Goal: Task Accomplishment & Management: Manage account settings

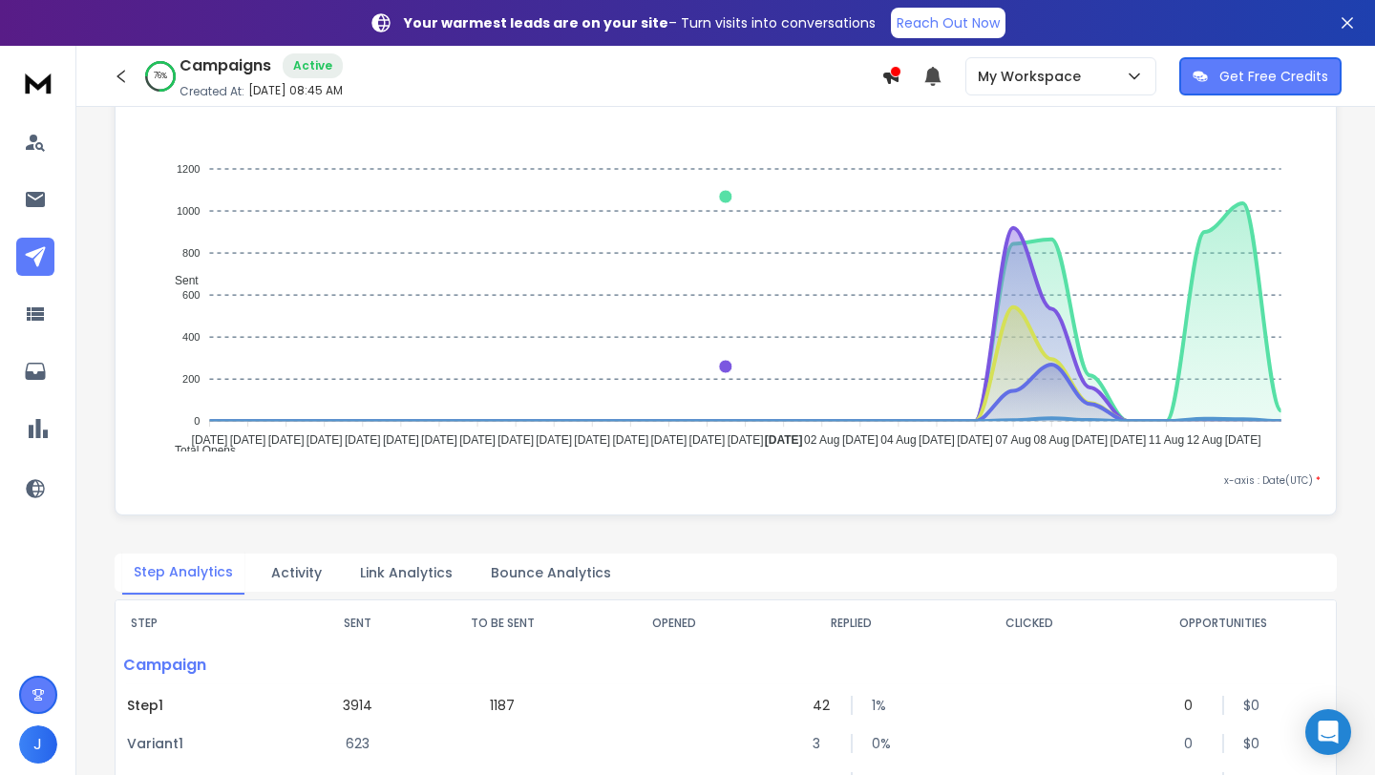
scroll to position [807, 0]
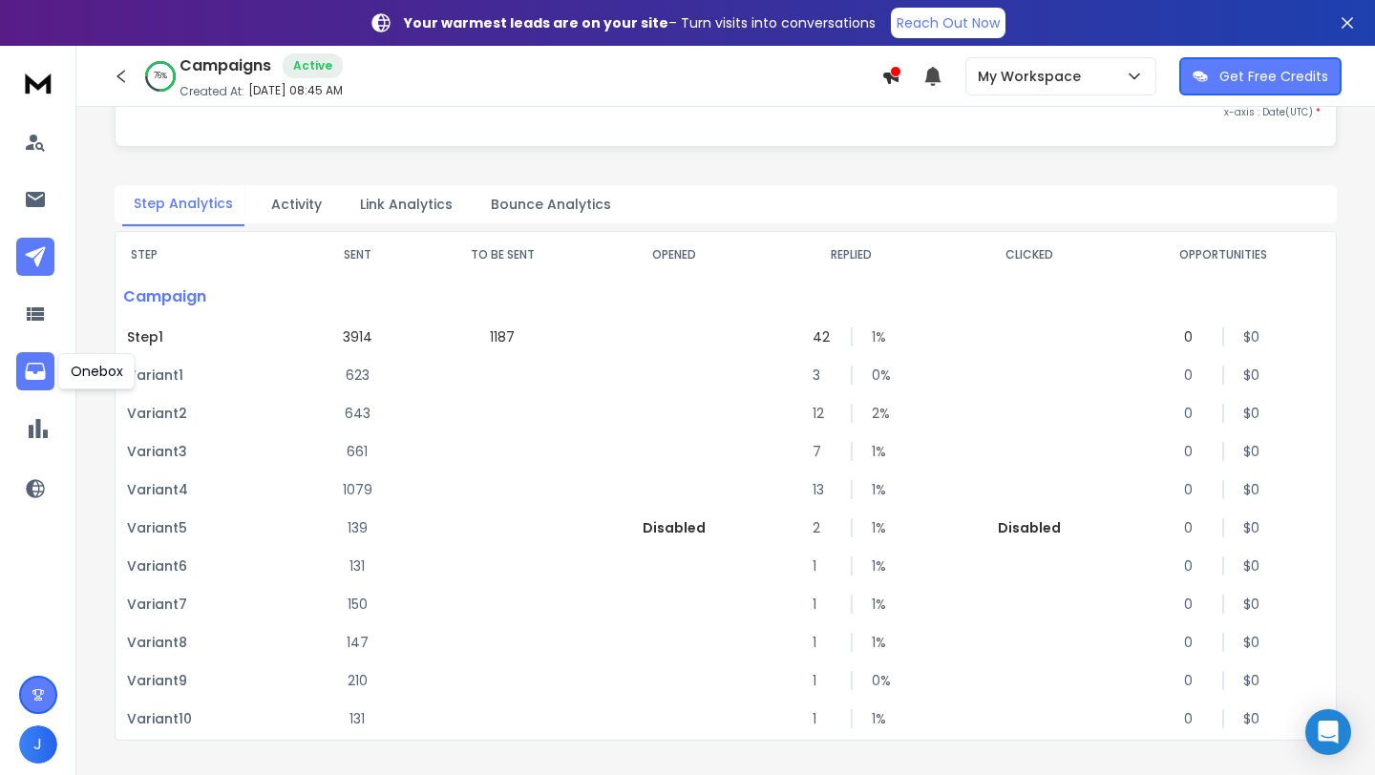
click at [26, 375] on icon at bounding box center [35, 371] width 20 height 17
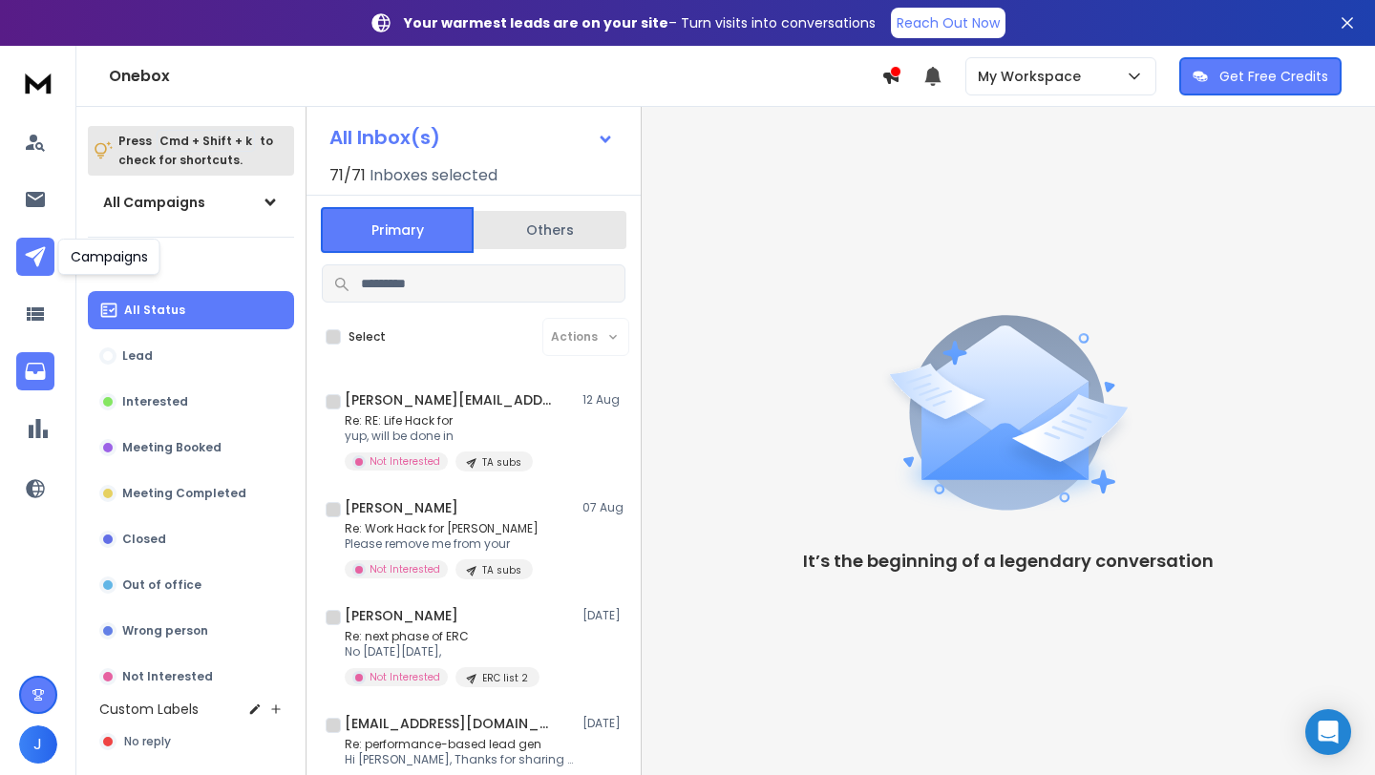
click at [34, 257] on icon at bounding box center [35, 256] width 23 height 23
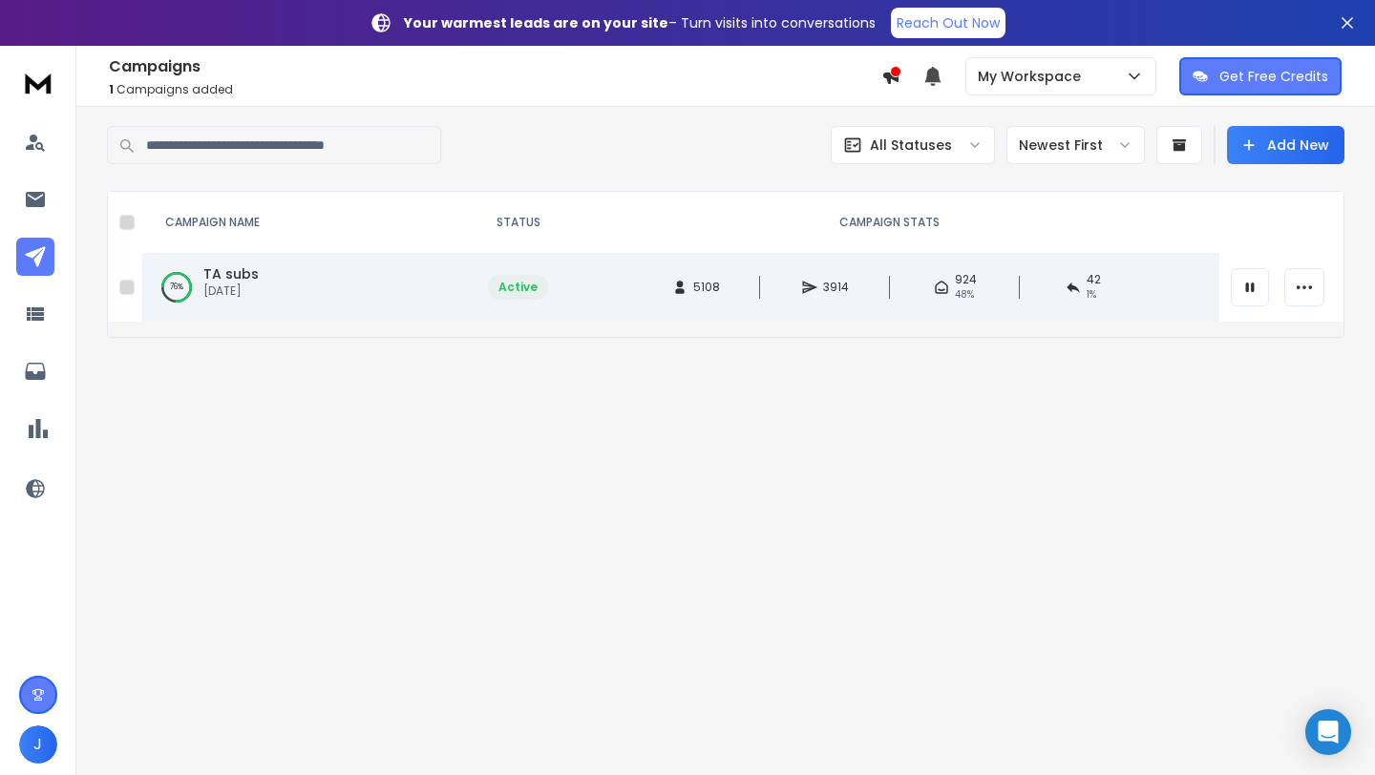
click at [346, 283] on div "76 % TA subs 14 days ago" at bounding box center [309, 287] width 296 height 46
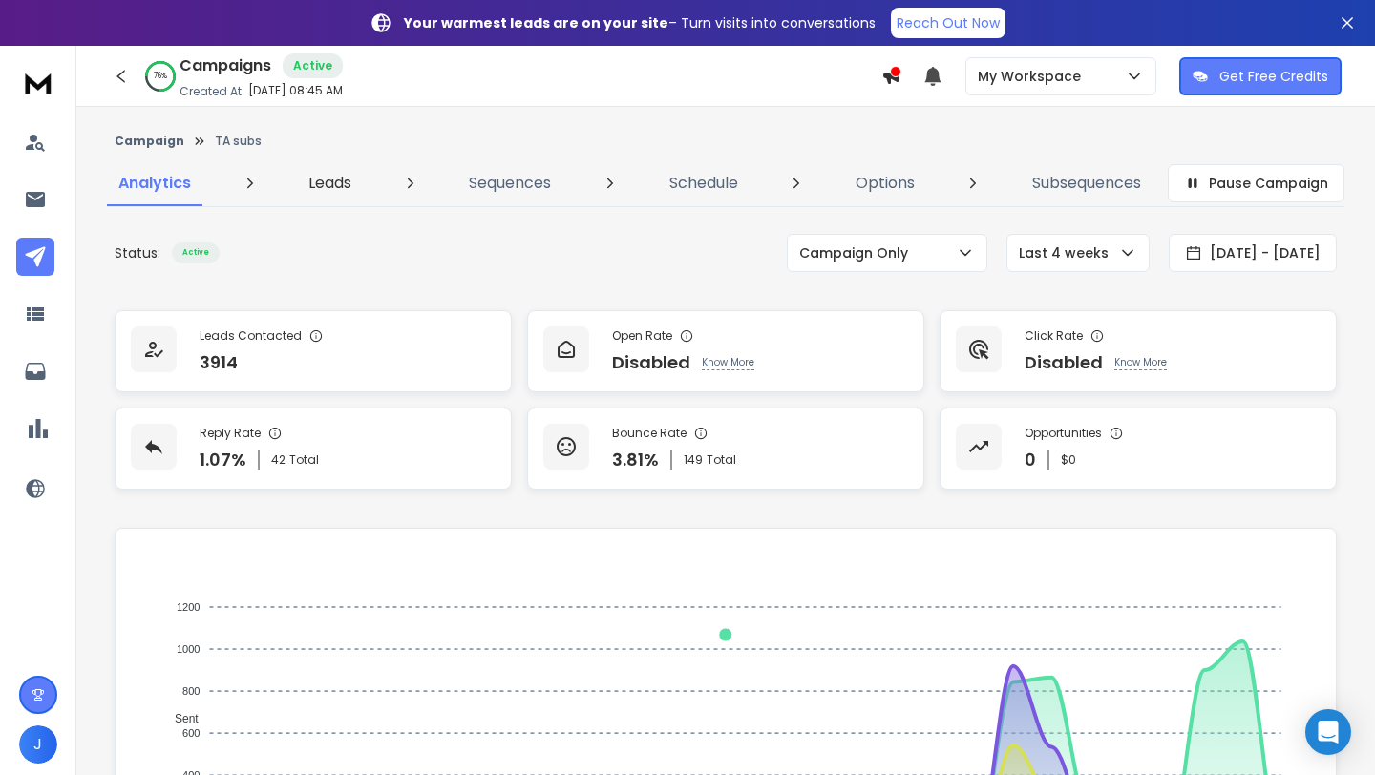
click at [315, 170] on link "Leads" at bounding box center [330, 183] width 66 height 46
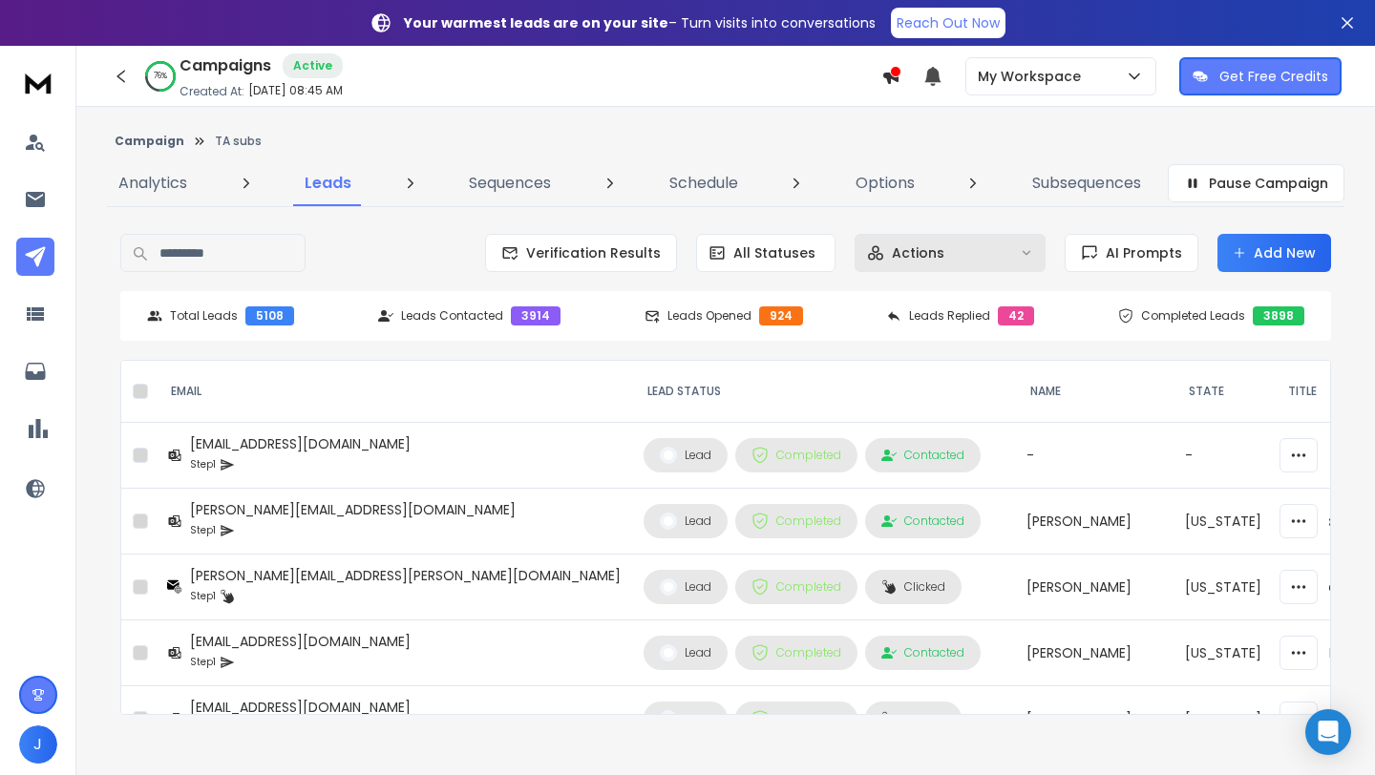
click at [893, 256] on div "Actions" at bounding box center [939, 252] width 145 height 19
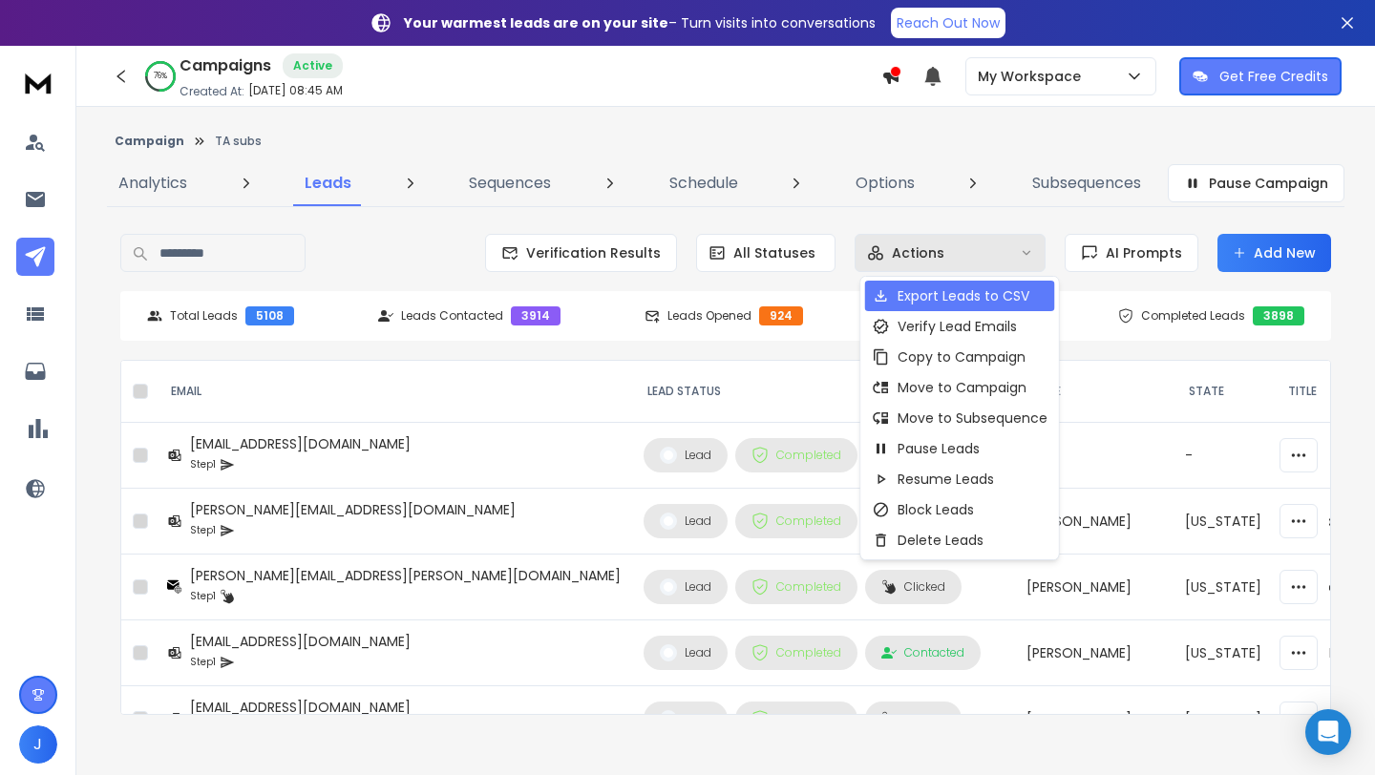
click at [893, 255] on div "Actions" at bounding box center [939, 252] width 145 height 19
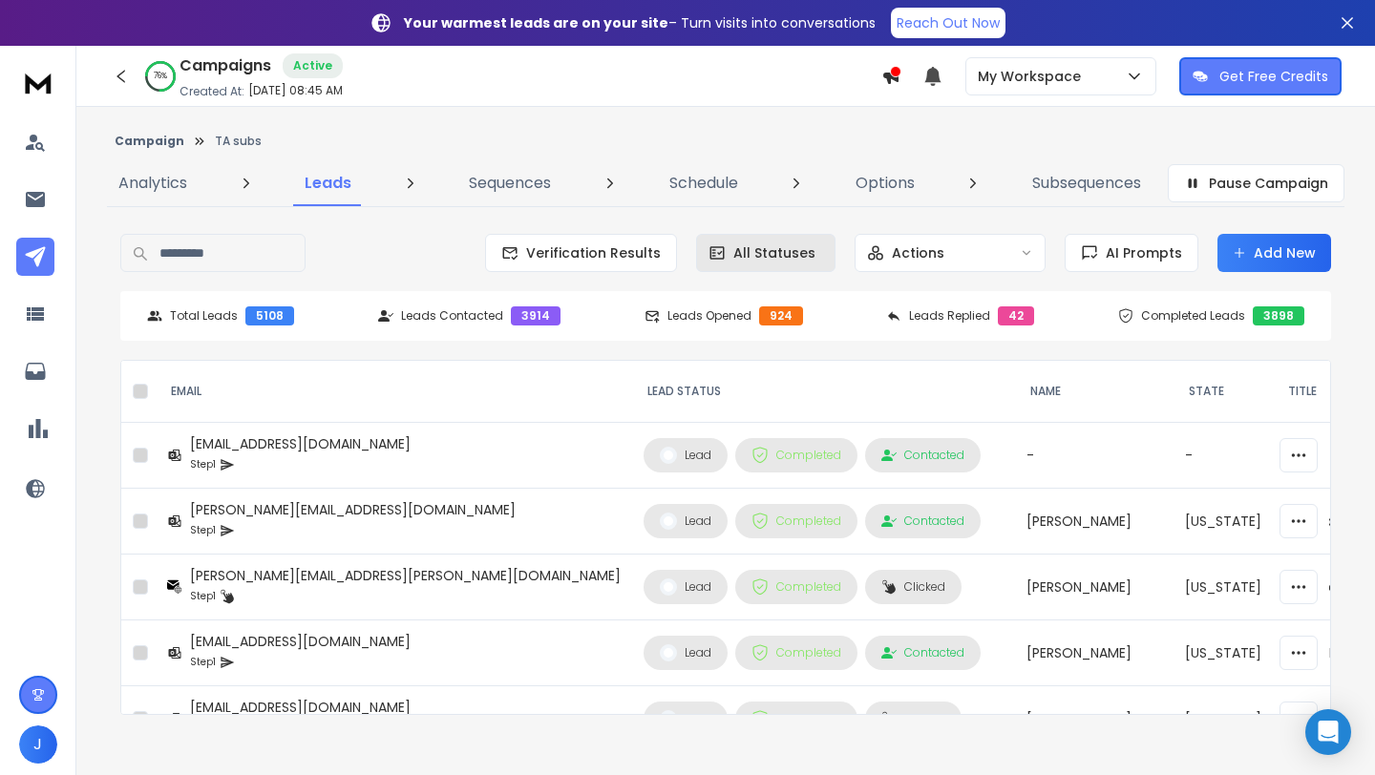
click at [743, 258] on p "All Statuses" at bounding box center [774, 252] width 82 height 19
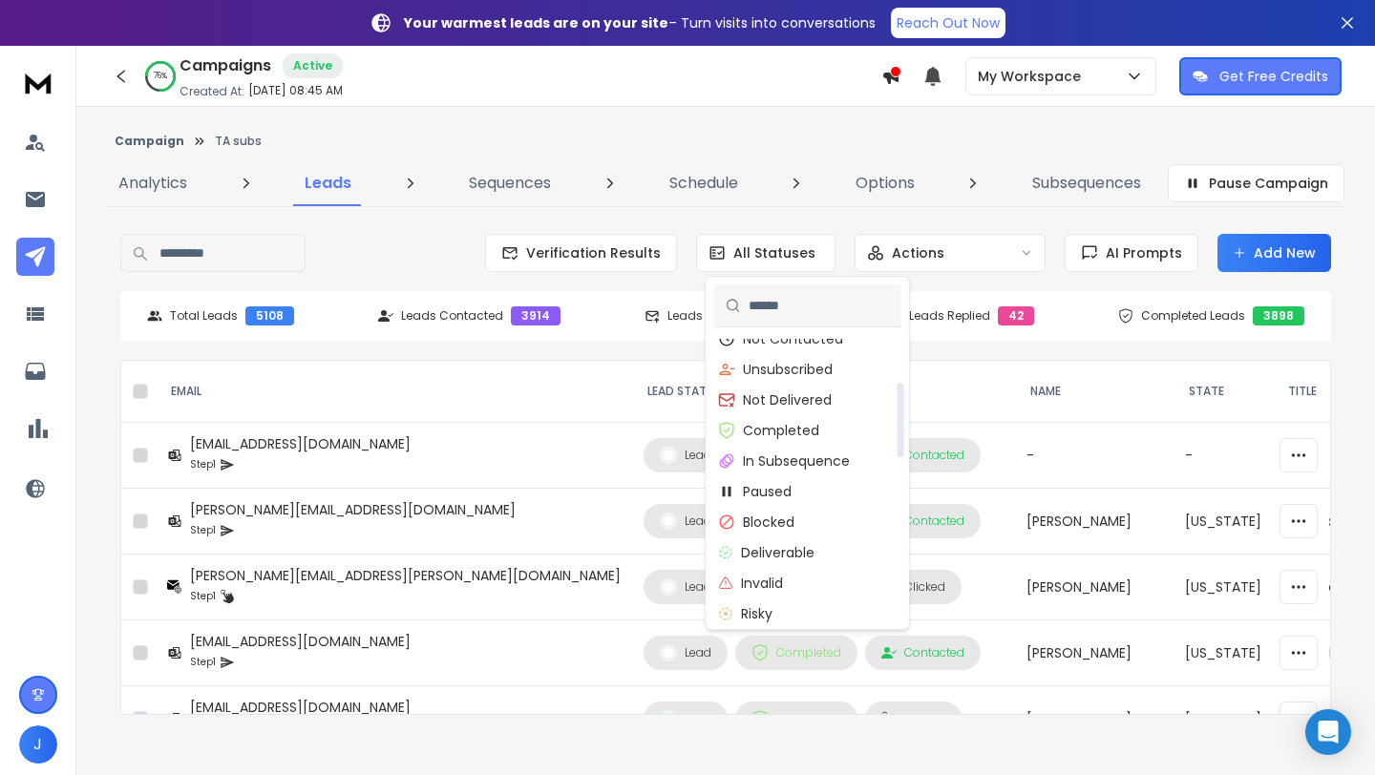
scroll to position [166, 0]
click at [770, 368] on p "Unsubscribed" at bounding box center [788, 371] width 90 height 19
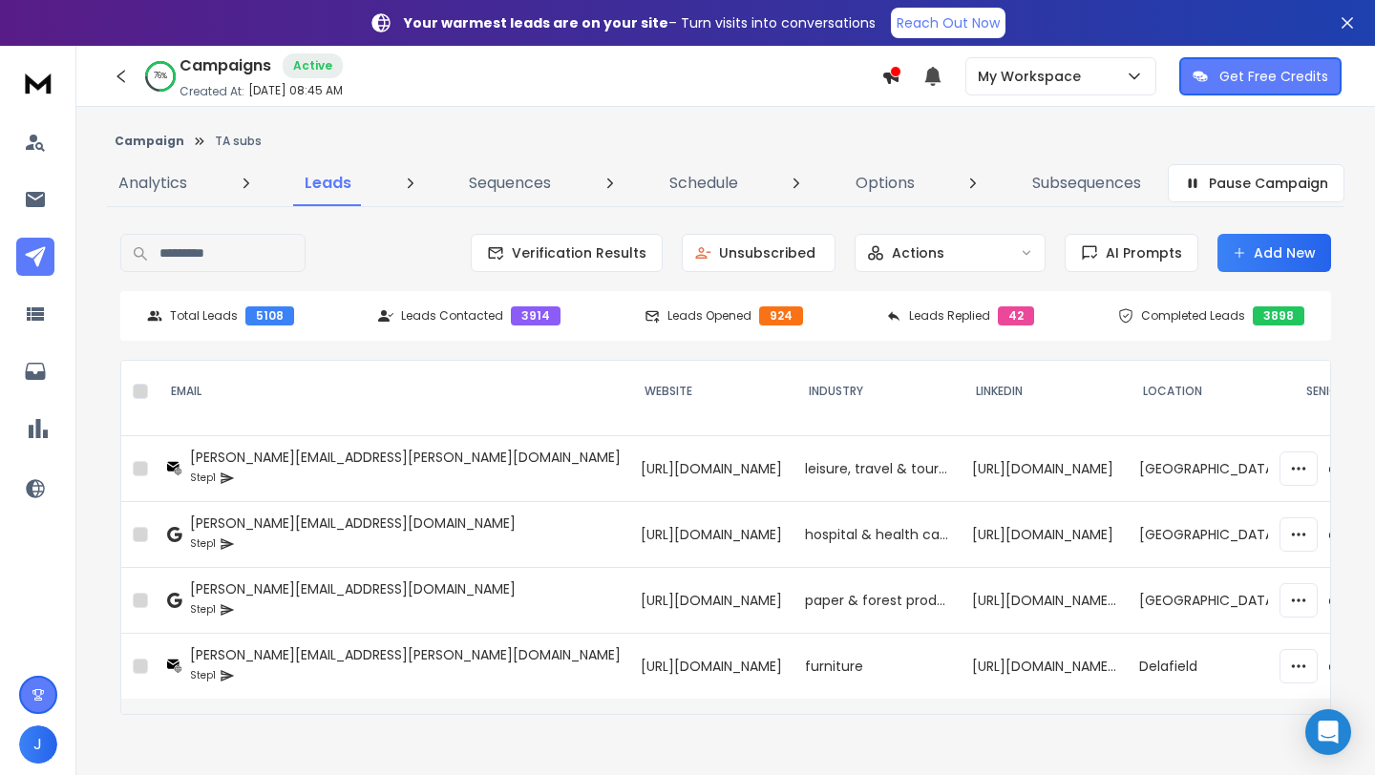
scroll to position [777, 686]
click at [525, 193] on p "Sequences" at bounding box center [510, 183] width 82 height 23
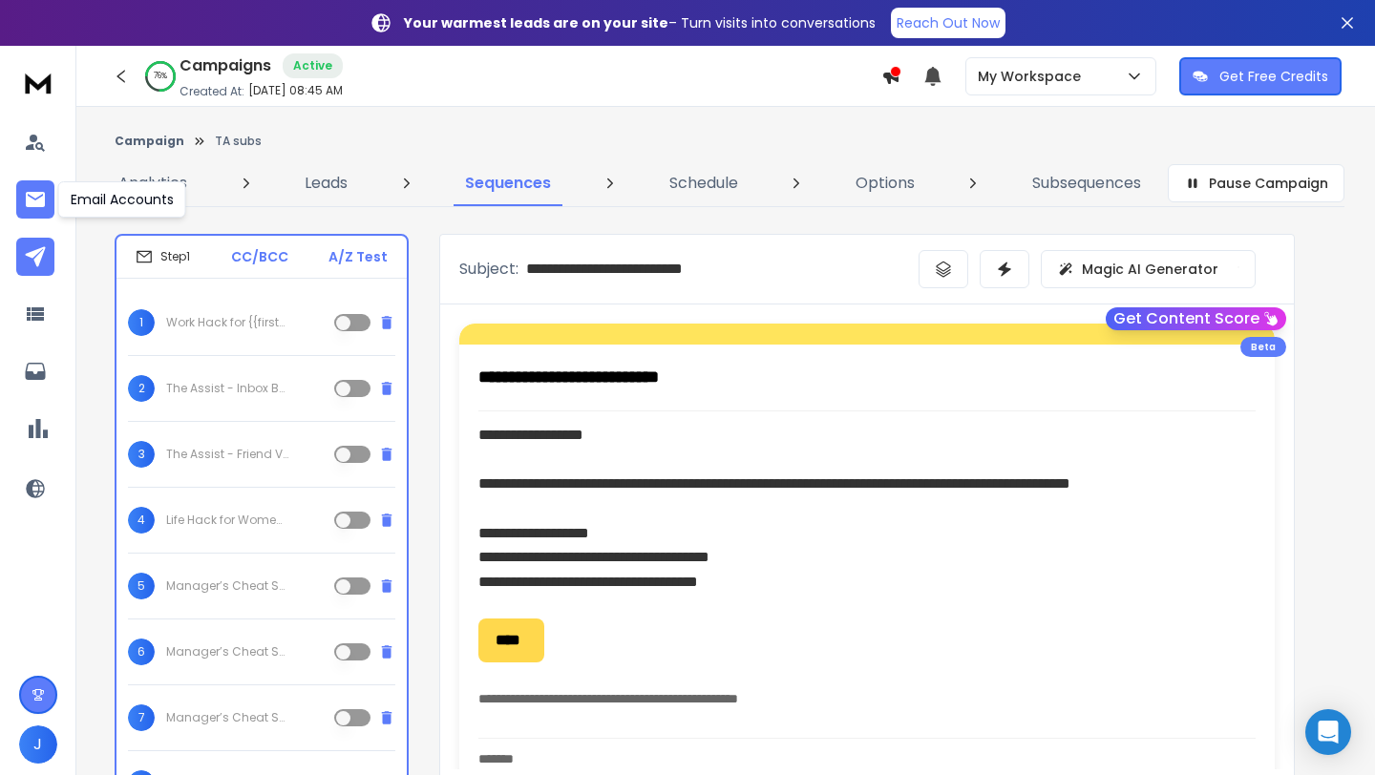
click at [31, 193] on icon at bounding box center [35, 199] width 19 height 15
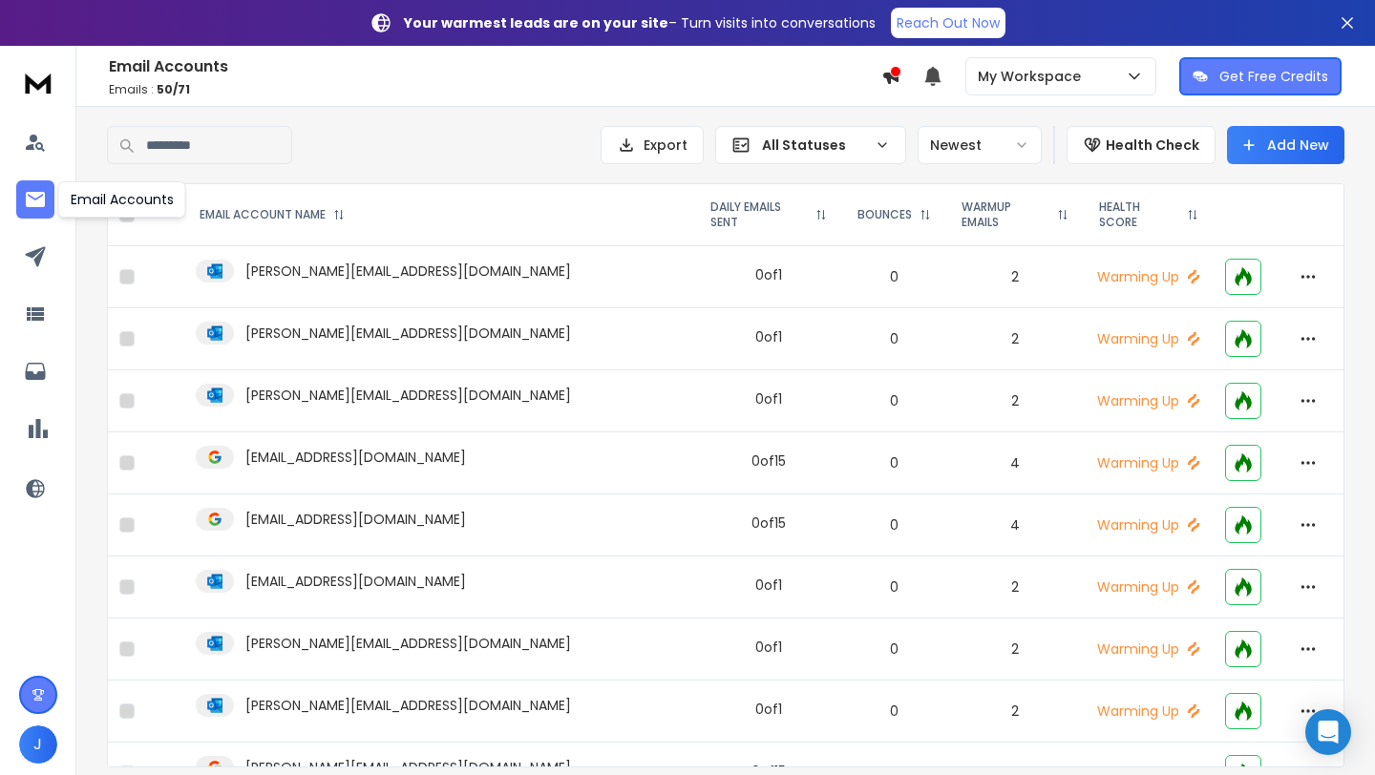
click at [236, 139] on input at bounding box center [199, 145] width 185 height 38
paste input "**********"
type input "**********"
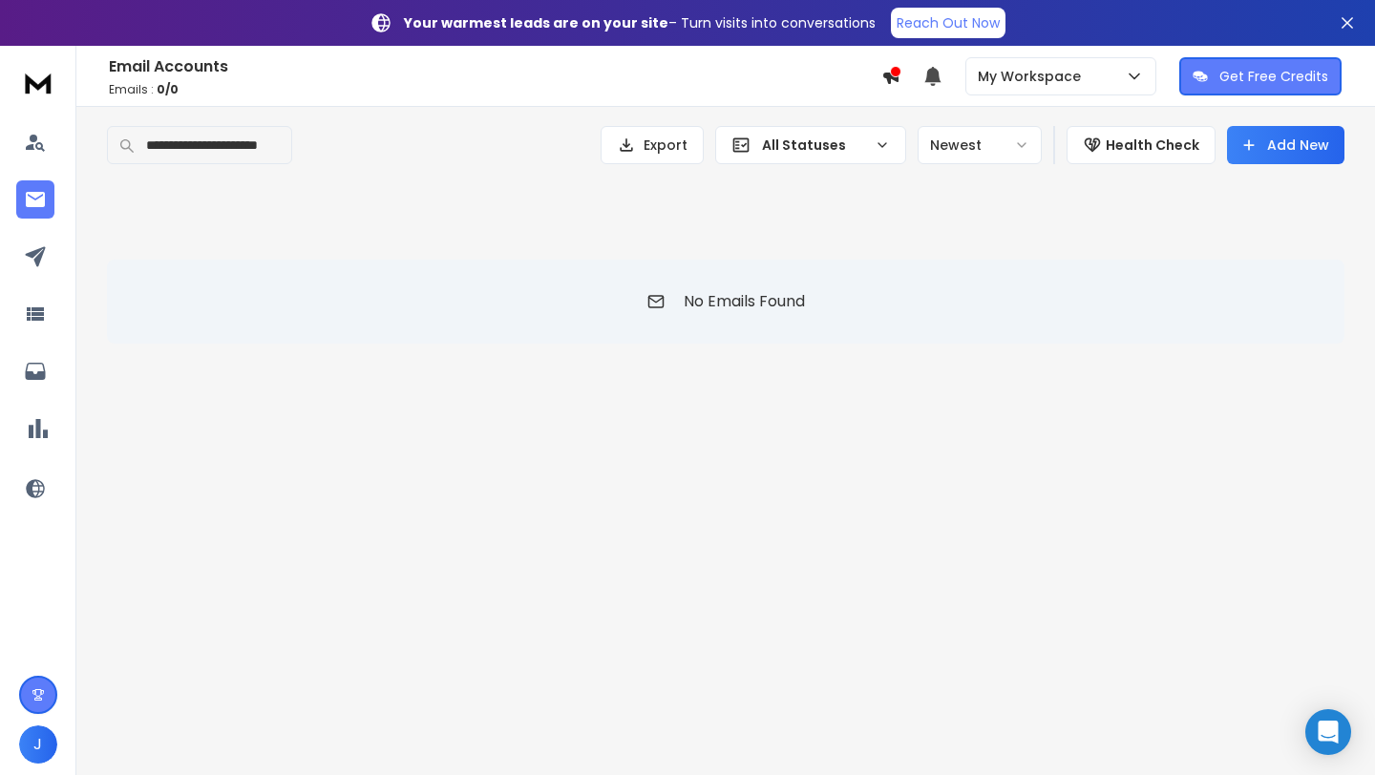
click at [212, 142] on input "**********" at bounding box center [199, 145] width 185 height 38
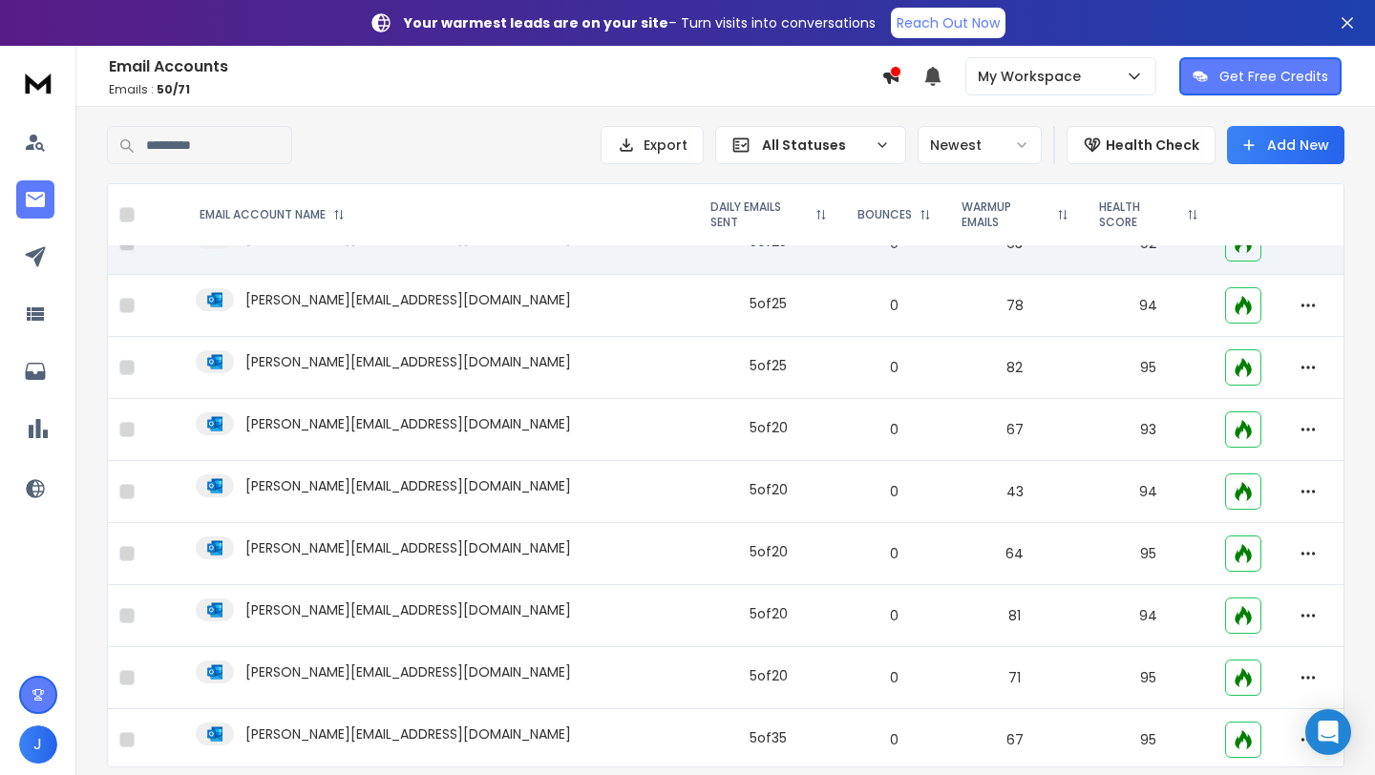
scroll to position [1571, 0]
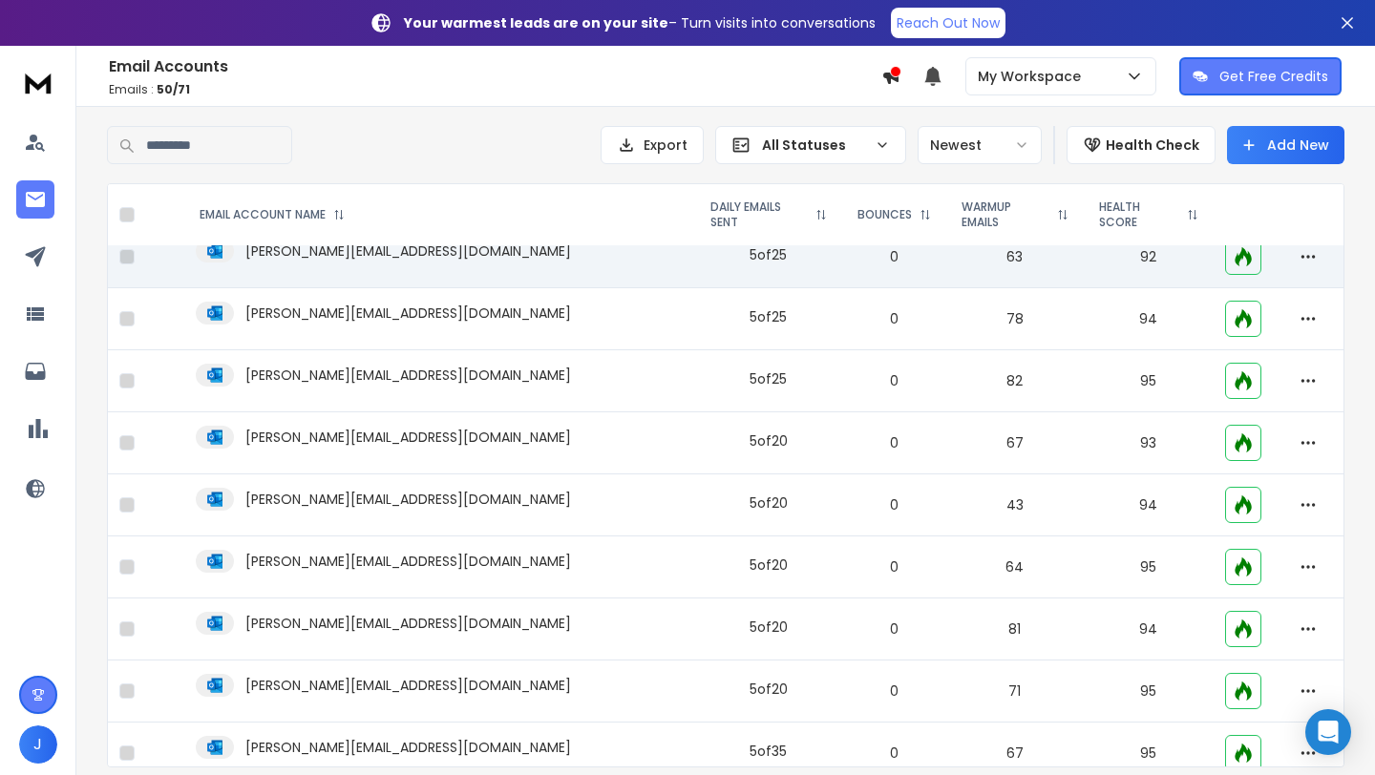
click at [842, 263] on td "0" at bounding box center [894, 257] width 104 height 62
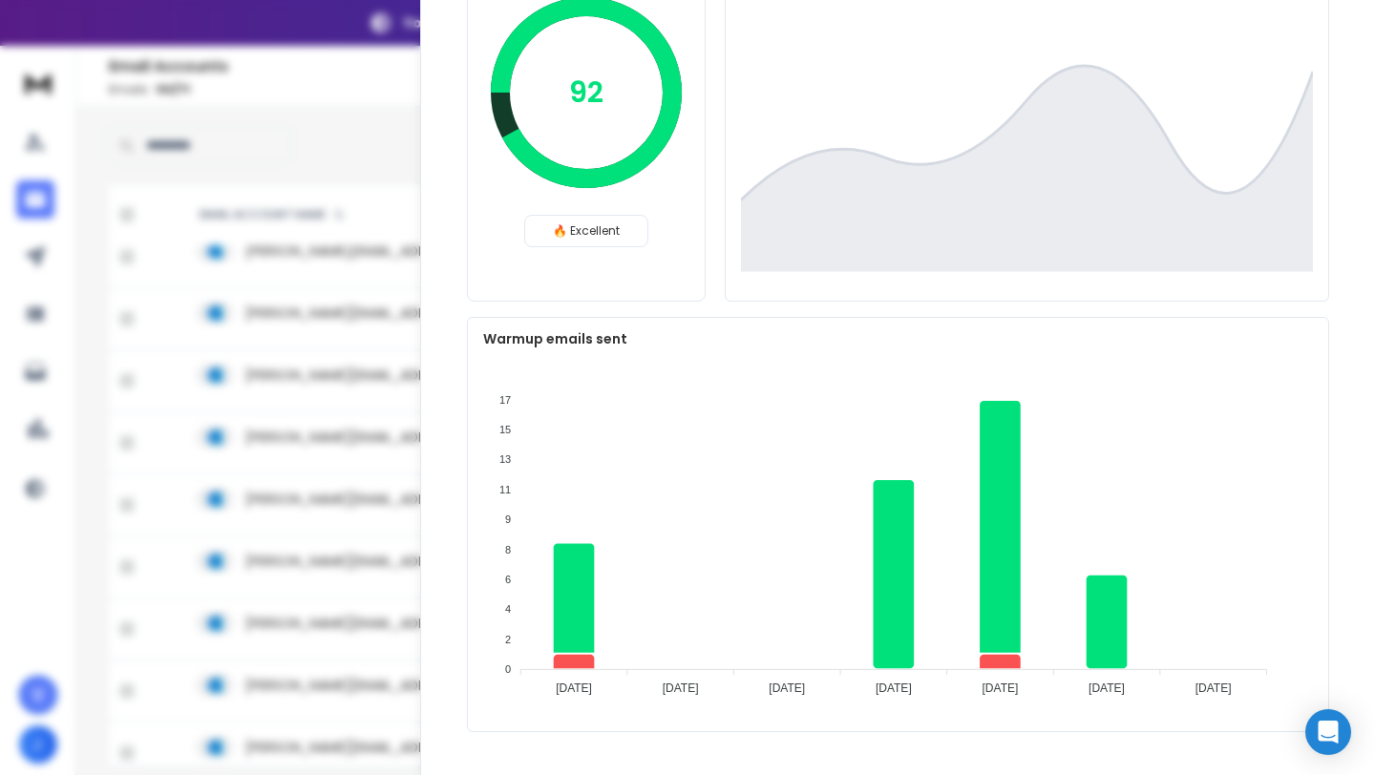
scroll to position [782, 0]
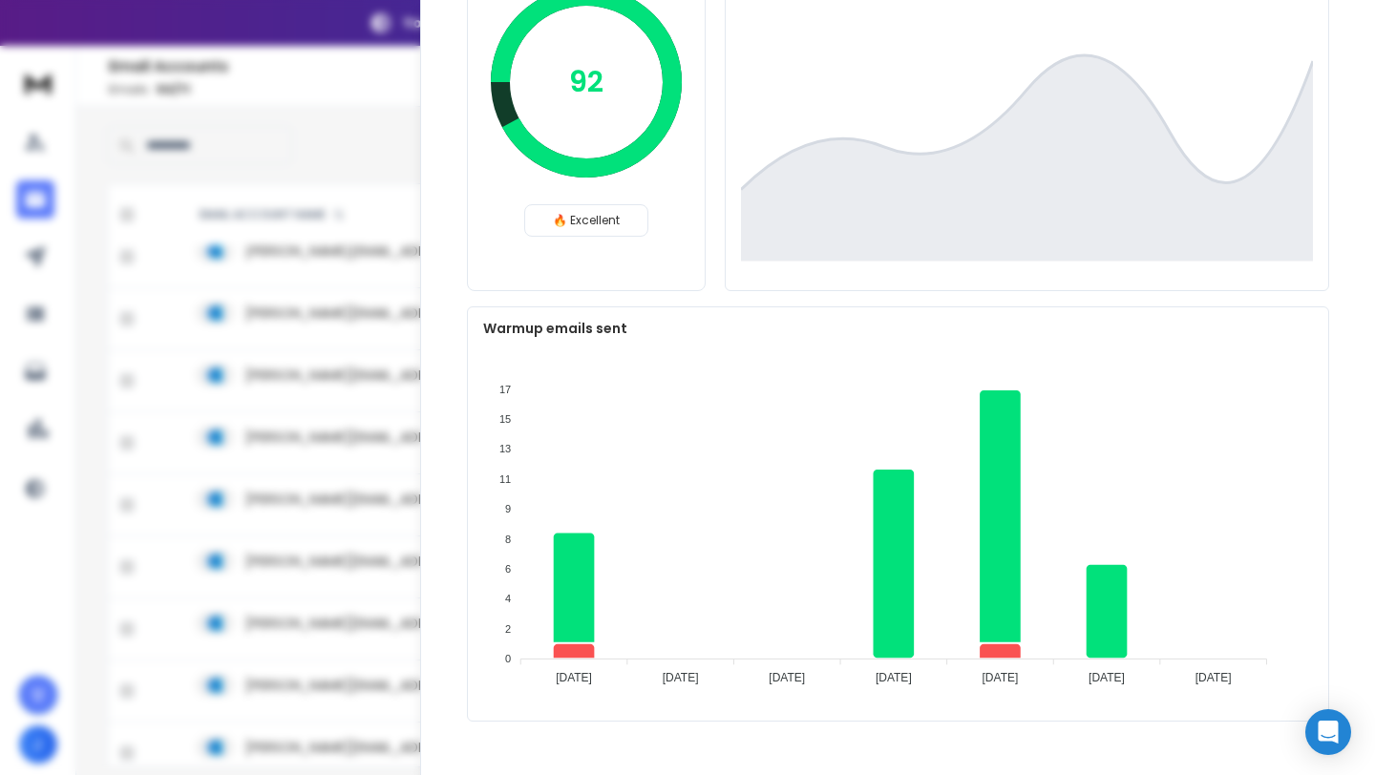
click at [224, 378] on div at bounding box center [687, 387] width 1375 height 775
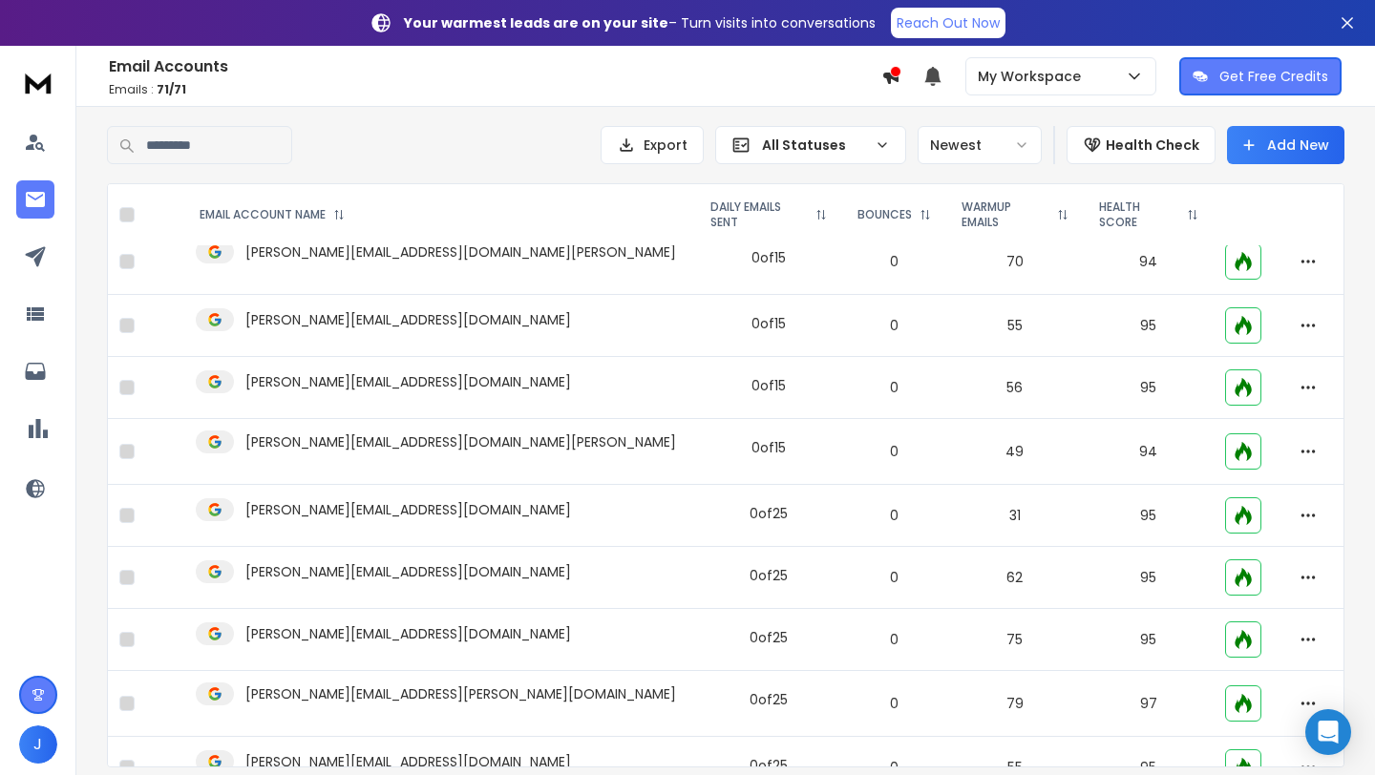
scroll to position [2283, 0]
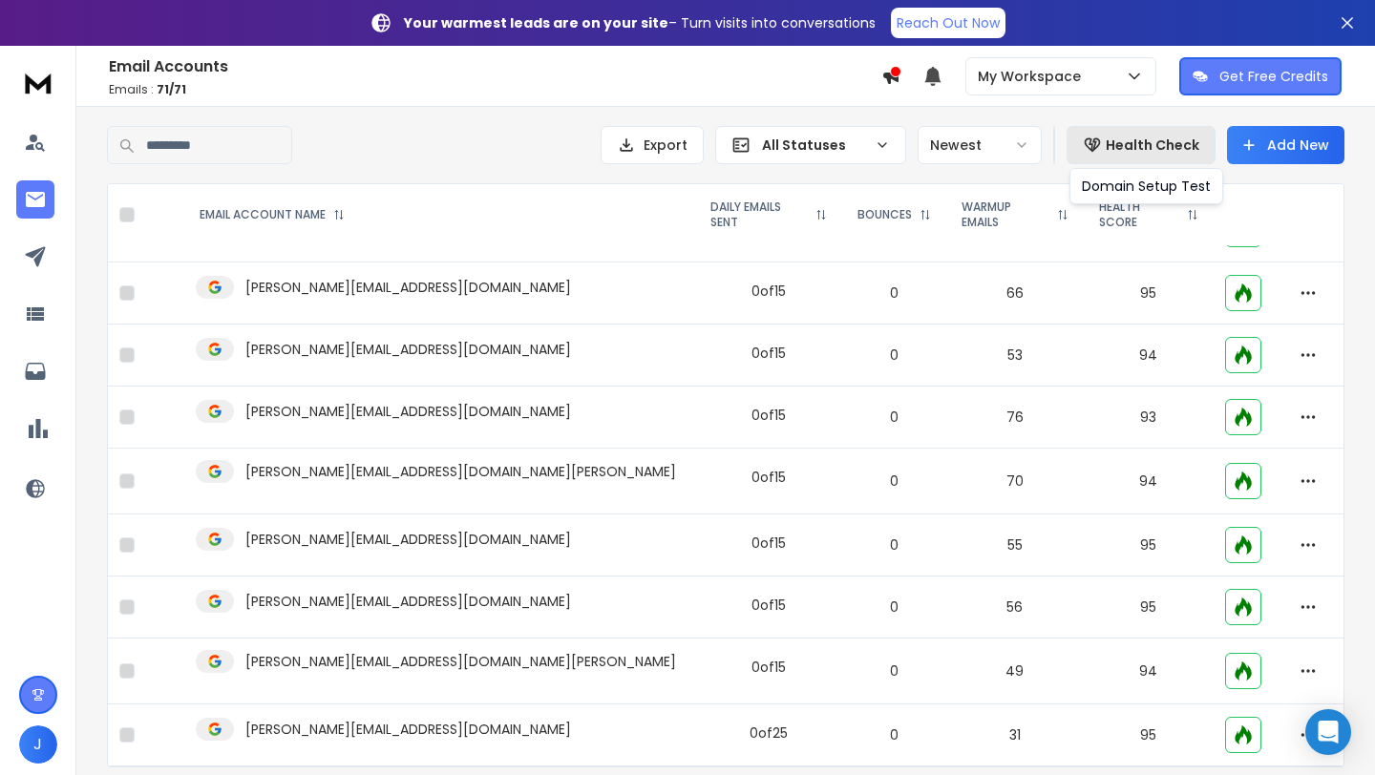
click at [1177, 140] on p "Health Check" at bounding box center [1152, 145] width 94 height 19
click at [37, 374] on icon at bounding box center [35, 371] width 20 height 17
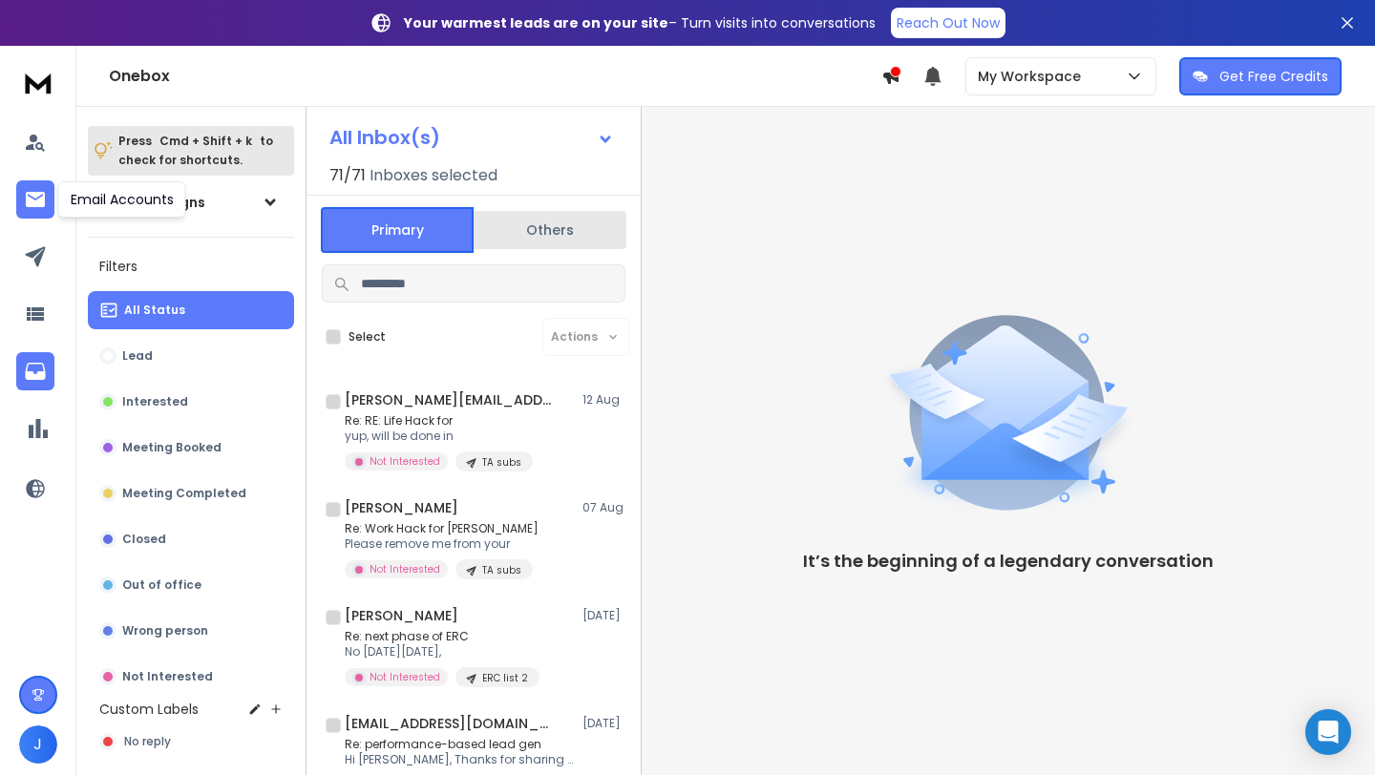
click at [35, 187] on link at bounding box center [35, 199] width 38 height 38
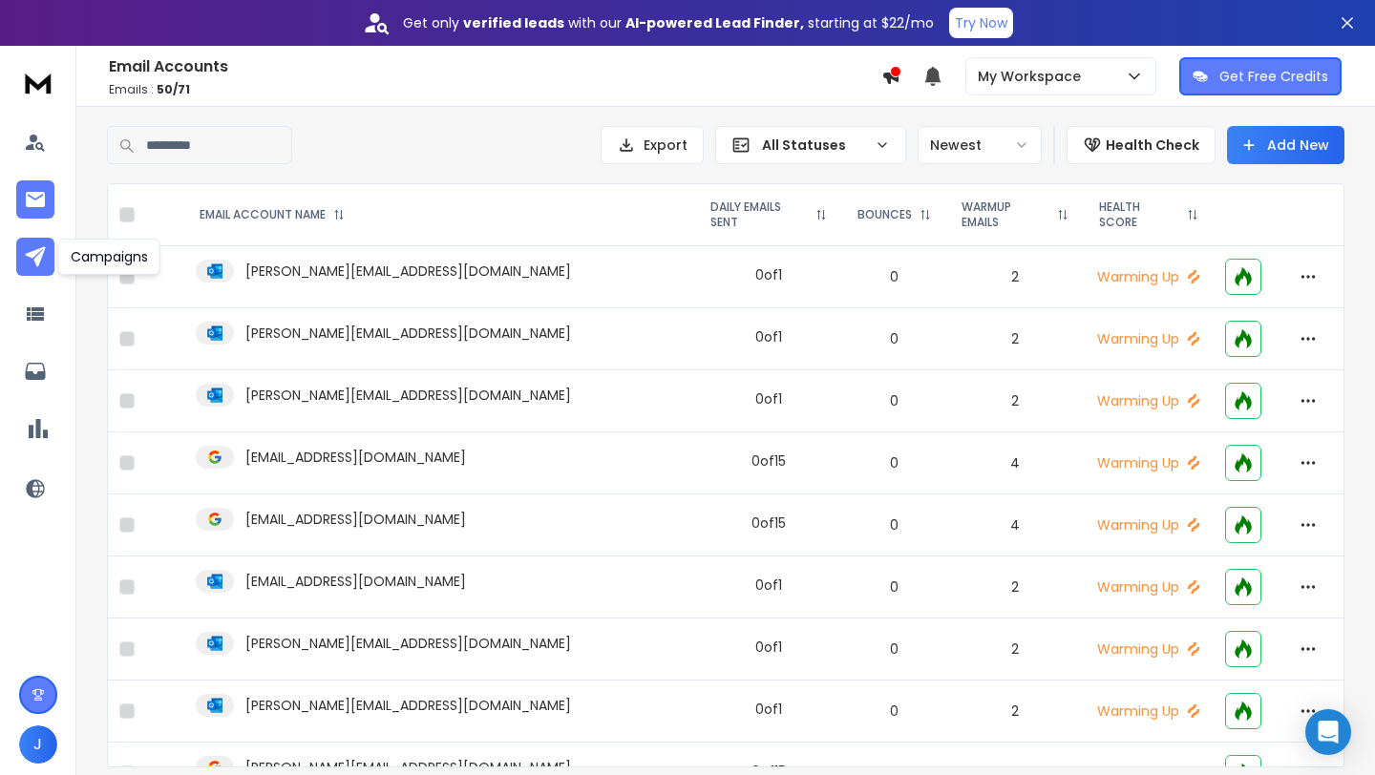
click at [37, 251] on icon at bounding box center [35, 256] width 20 height 20
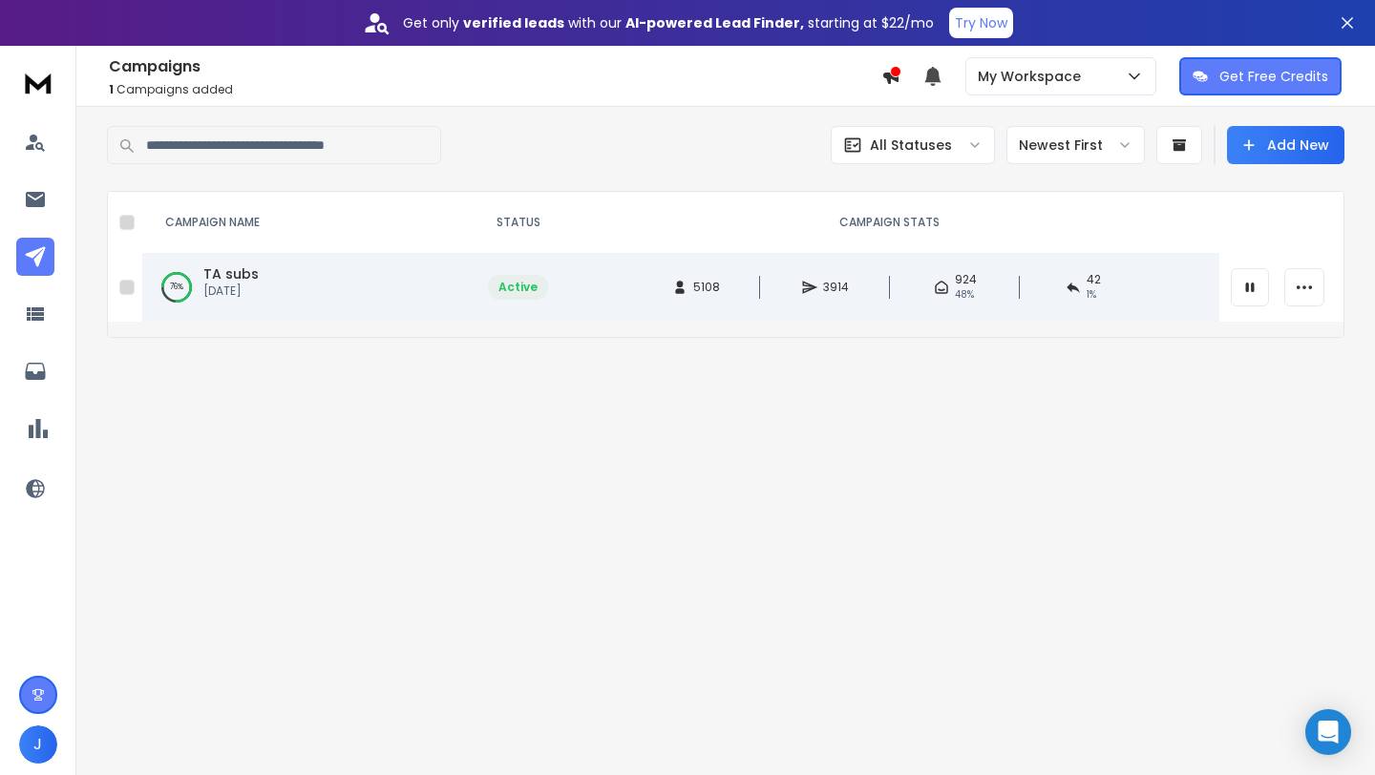
click at [370, 273] on div "76 % TA subs 14 days ago" at bounding box center [309, 287] width 296 height 46
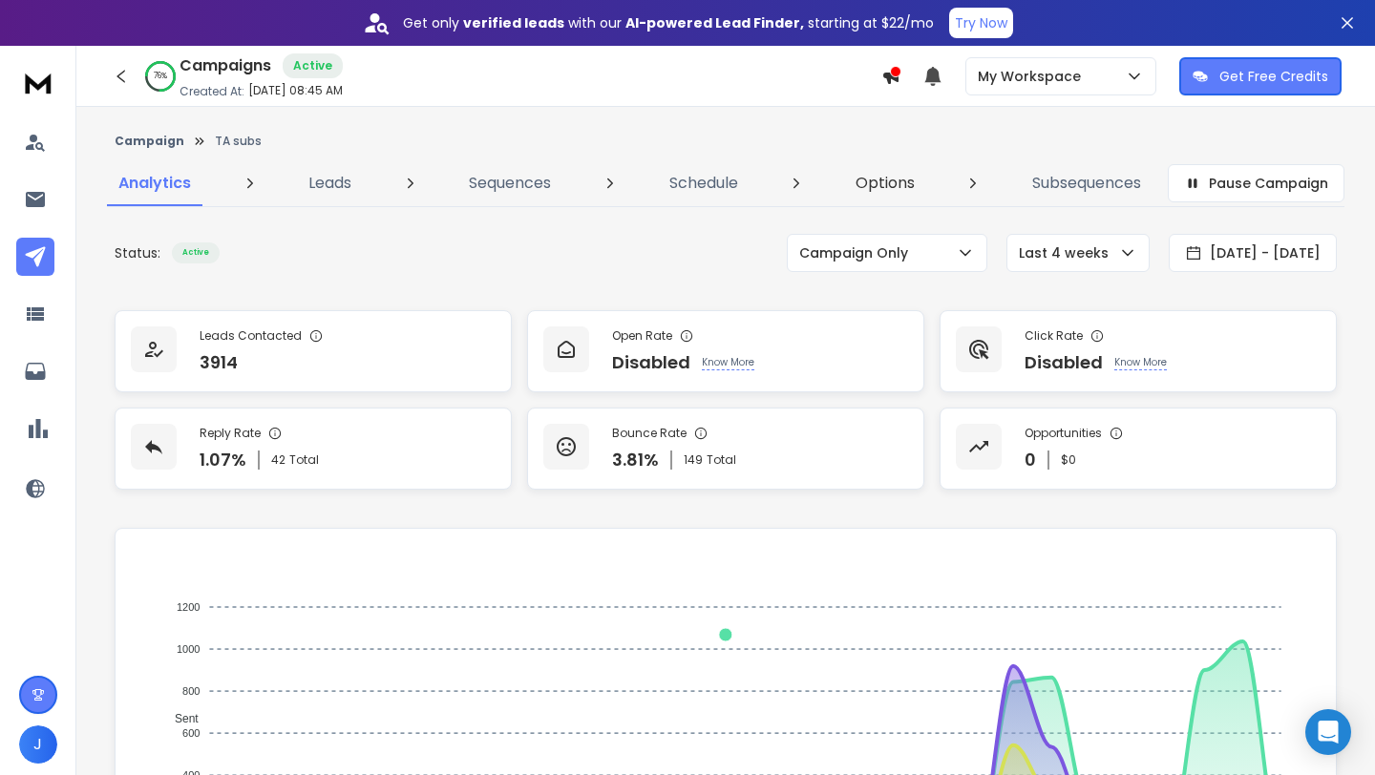
click at [889, 185] on p "Options" at bounding box center [884, 183] width 59 height 23
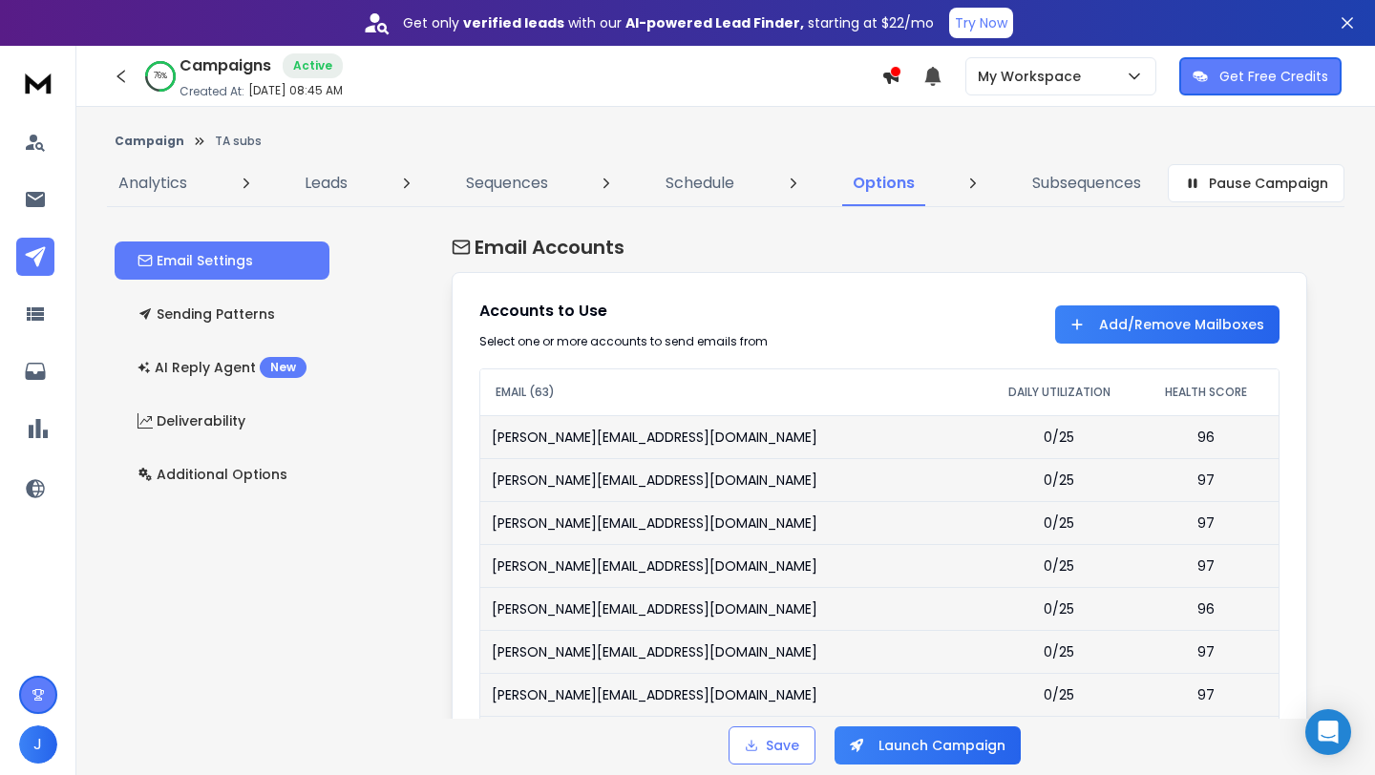
click at [1134, 309] on button "Add/Remove Mailboxes" at bounding box center [1167, 324] width 224 height 38
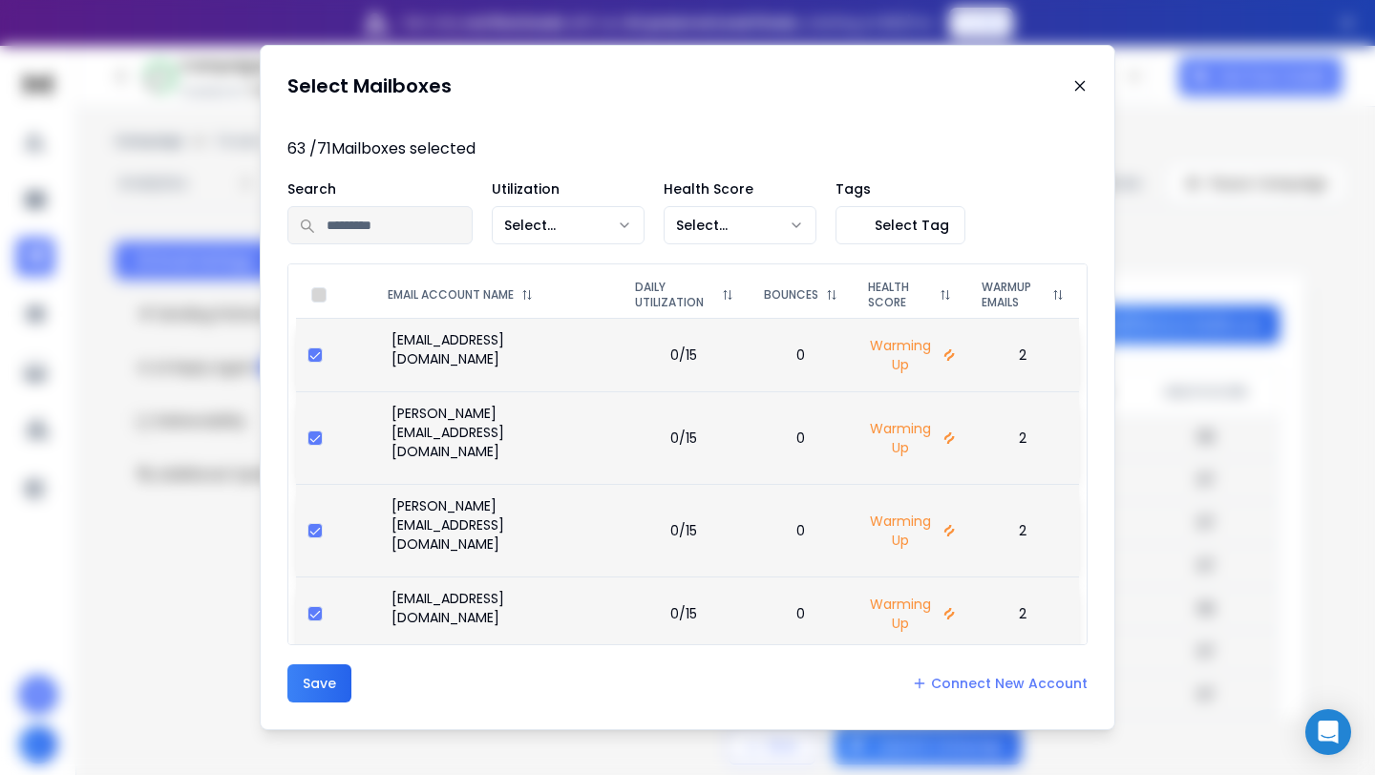
click at [314, 284] on th at bounding box center [334, 295] width 76 height 46
click at [314, 295] on button "Select this Page" at bounding box center [318, 294] width 15 height 15
click at [292, 386] on button "Select this Page" at bounding box center [291, 387] width 15 height 15
click at [324, 678] on button "Save" at bounding box center [319, 683] width 64 height 38
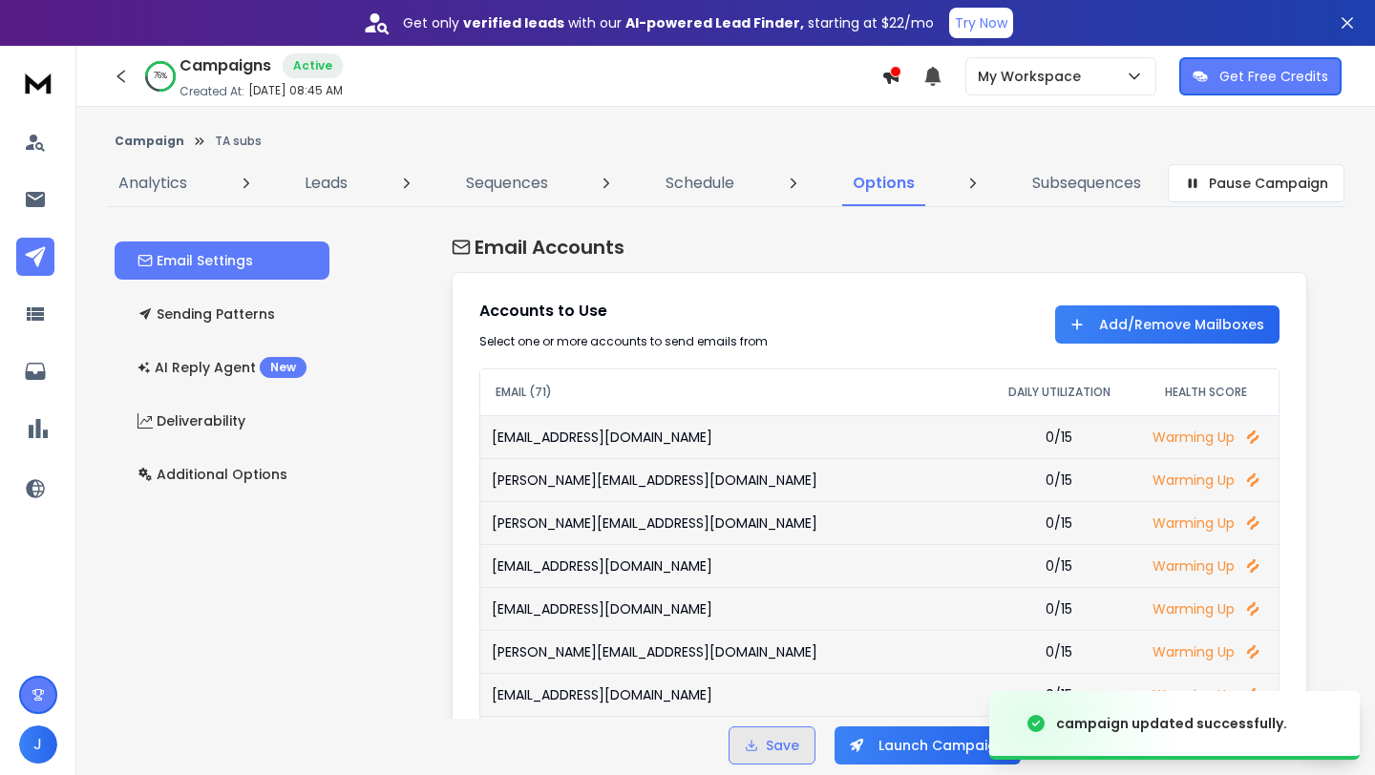
click at [769, 749] on button "Save" at bounding box center [771, 745] width 87 height 38
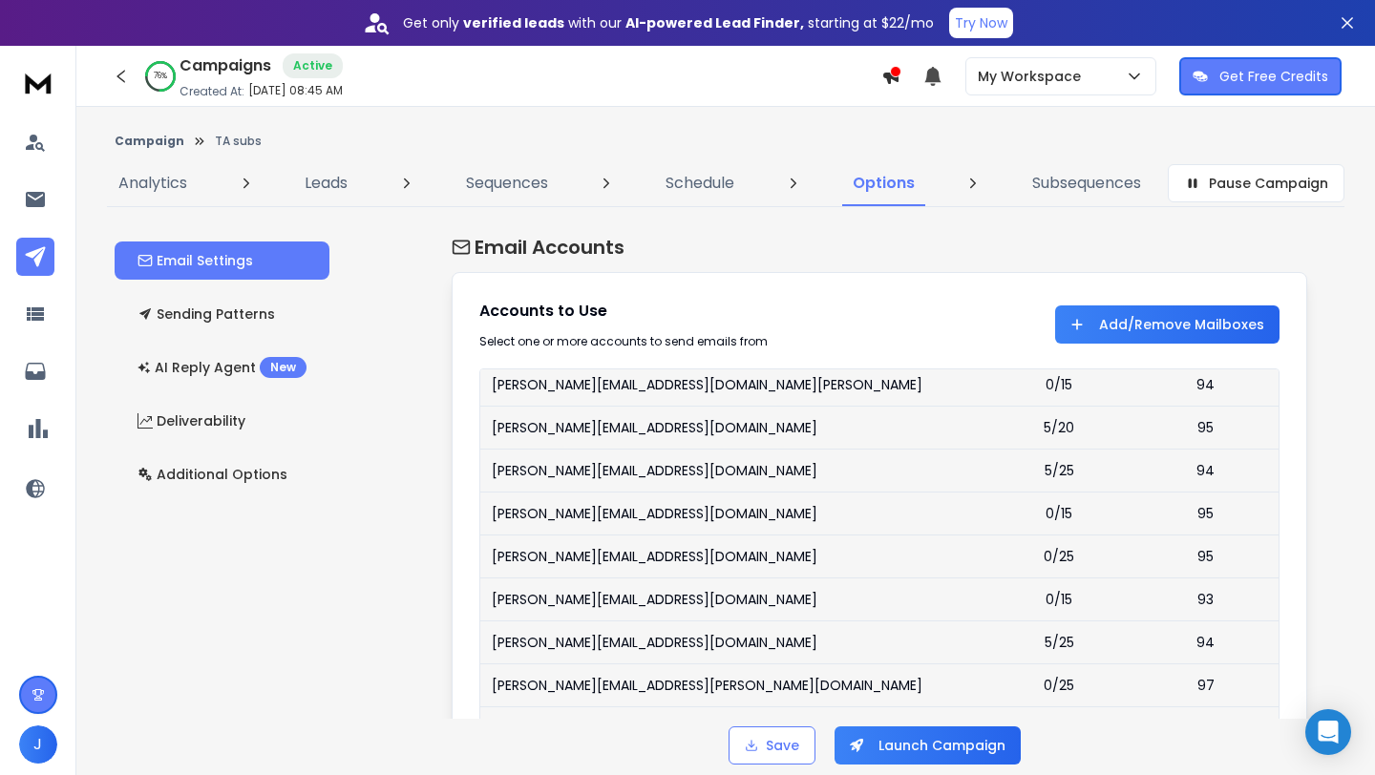
scroll to position [2715, 0]
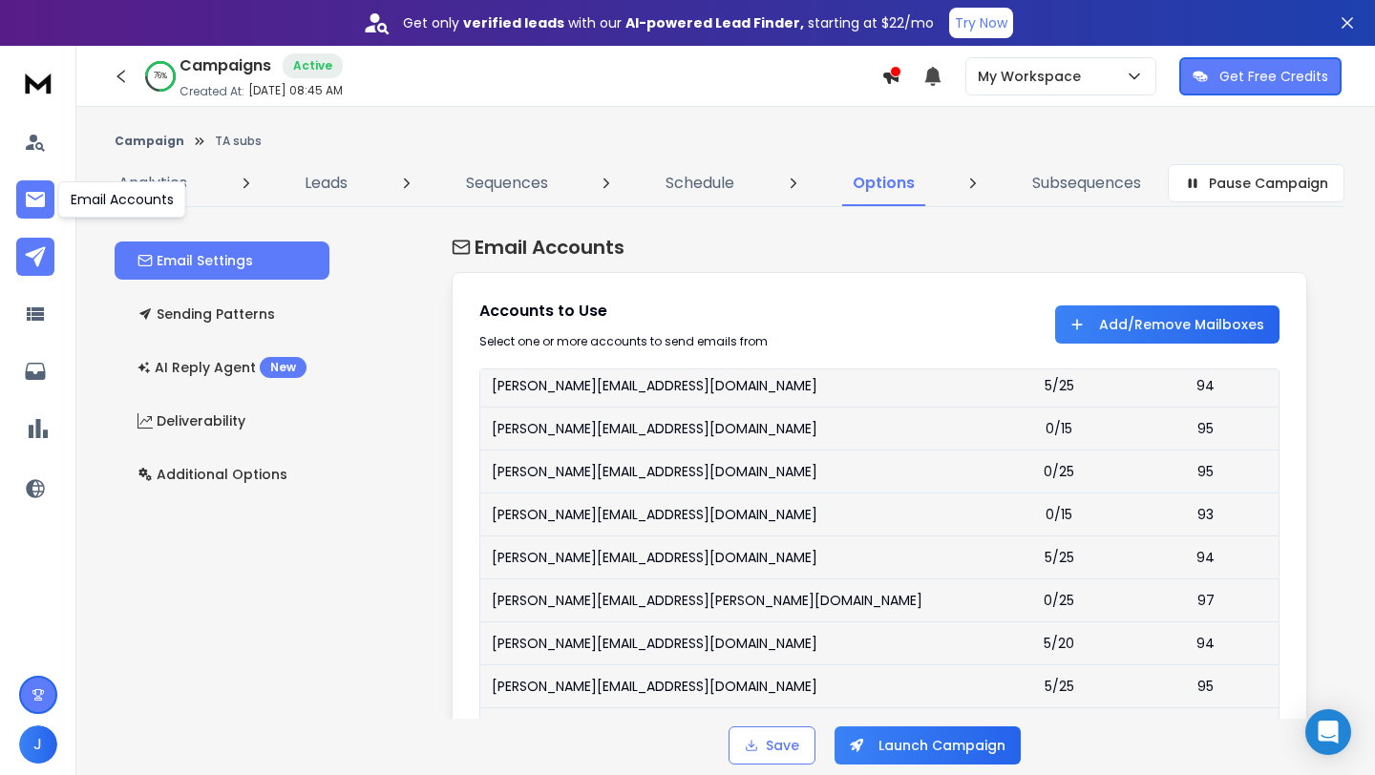
click at [49, 198] on link at bounding box center [35, 199] width 38 height 38
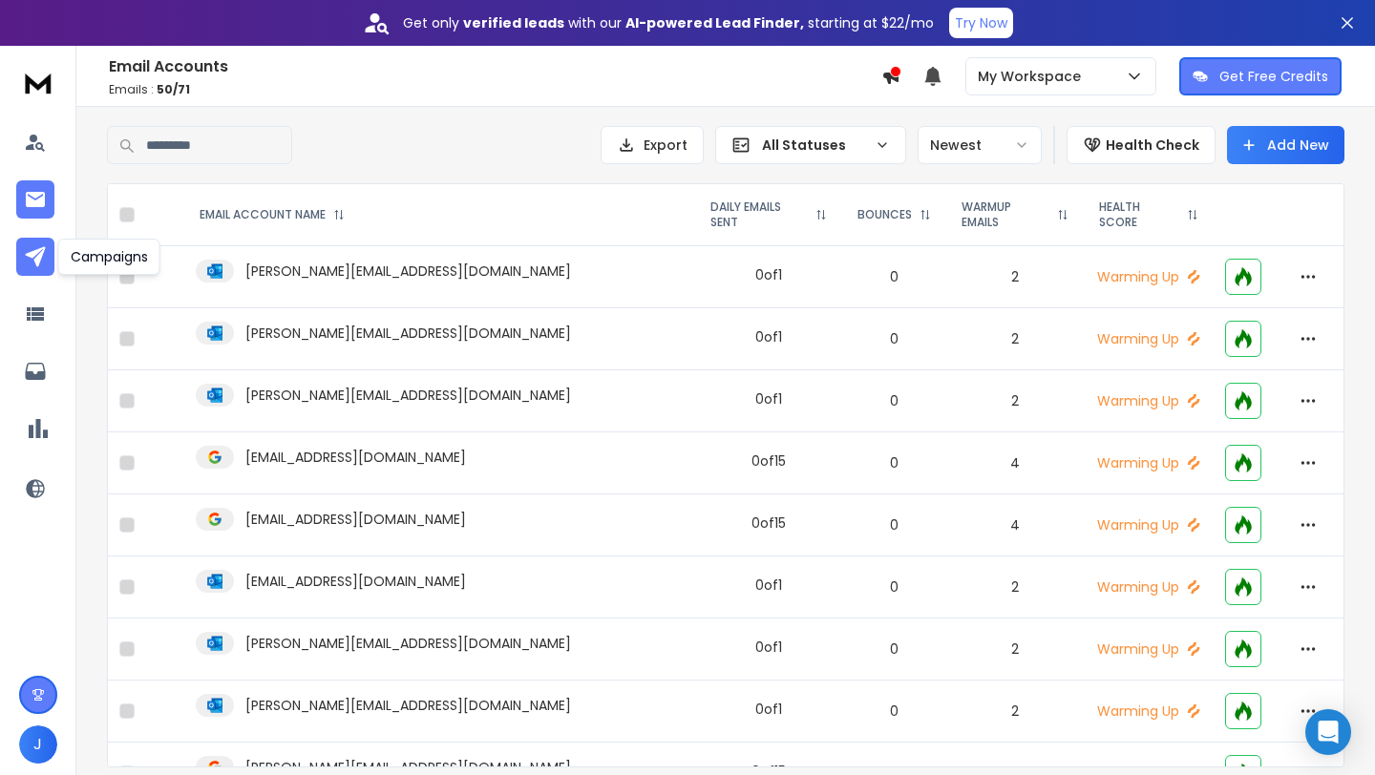
click at [32, 259] on icon at bounding box center [35, 256] width 23 height 23
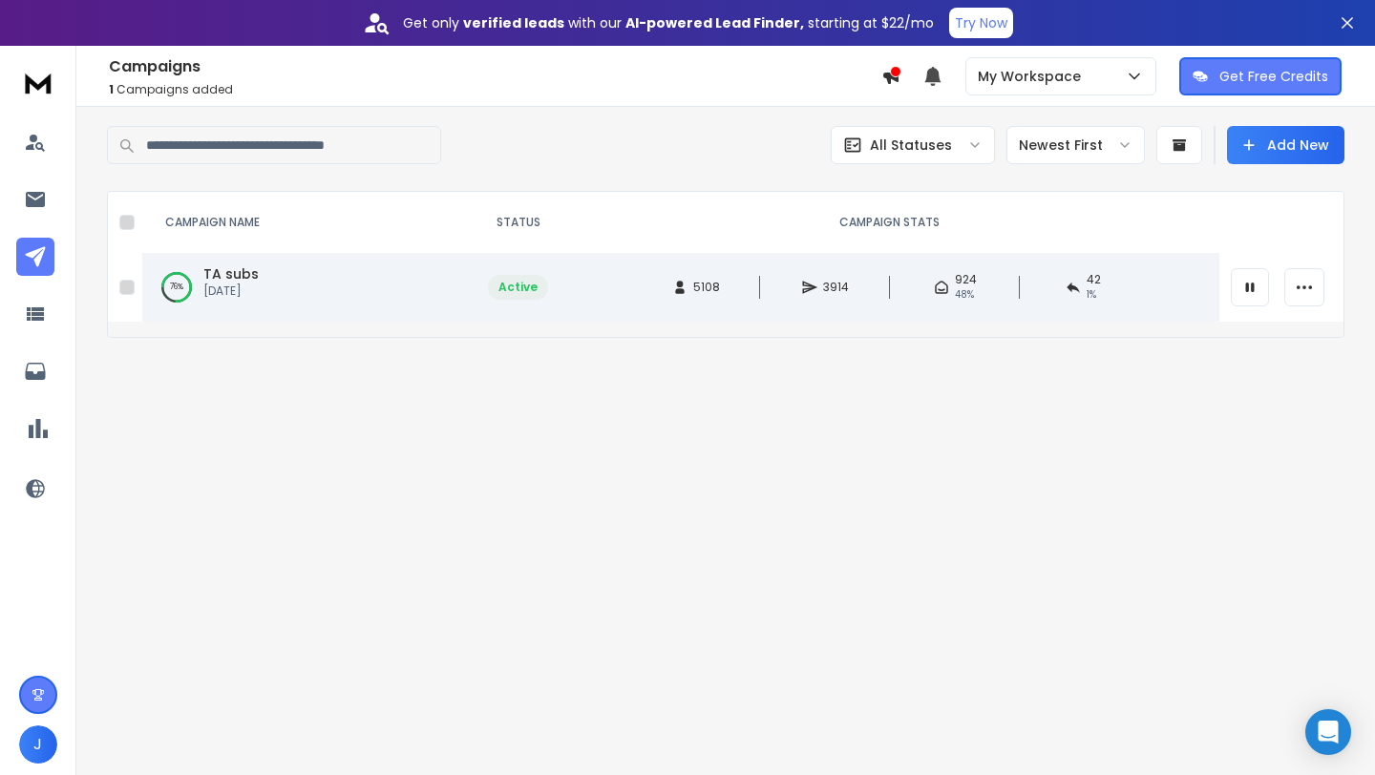
click at [259, 282] on h1 "TA subs" at bounding box center [230, 273] width 55 height 19
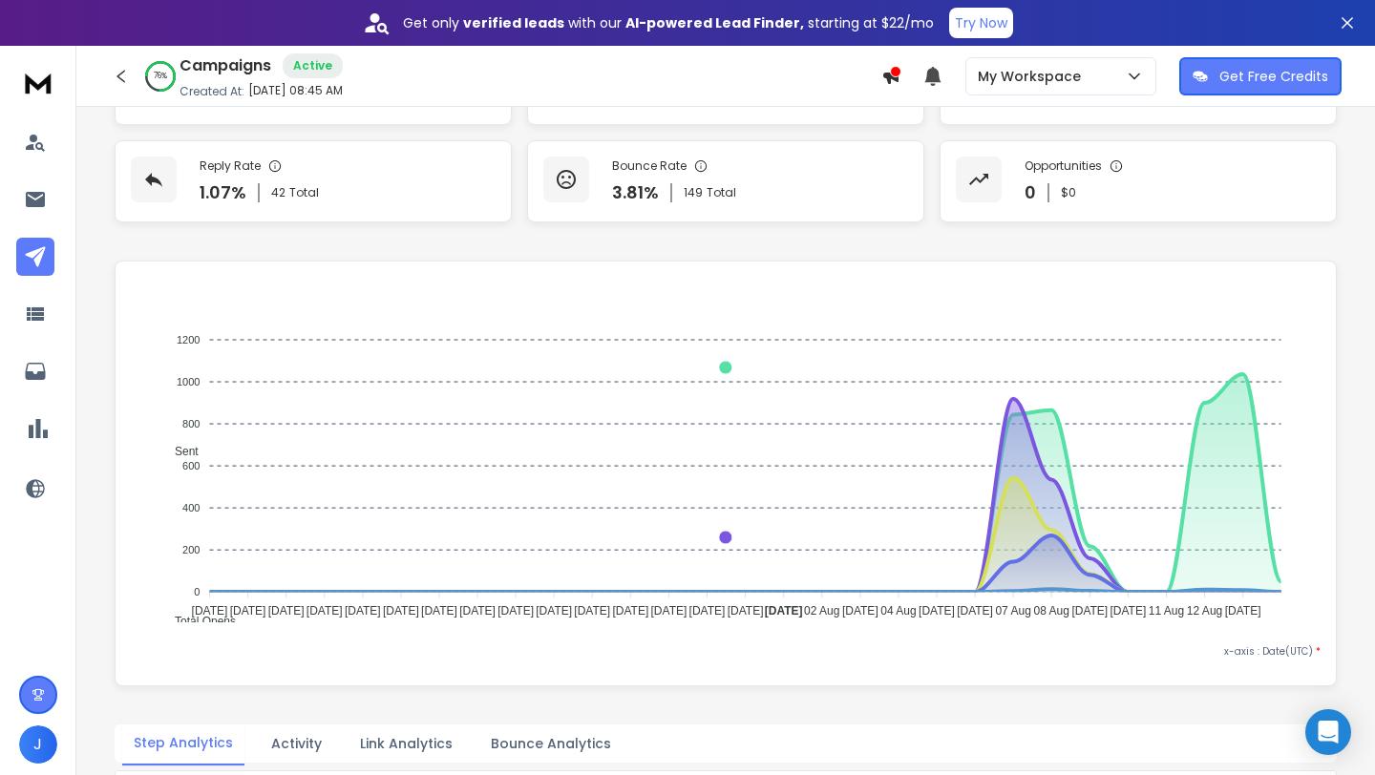
scroll to position [326, 0]
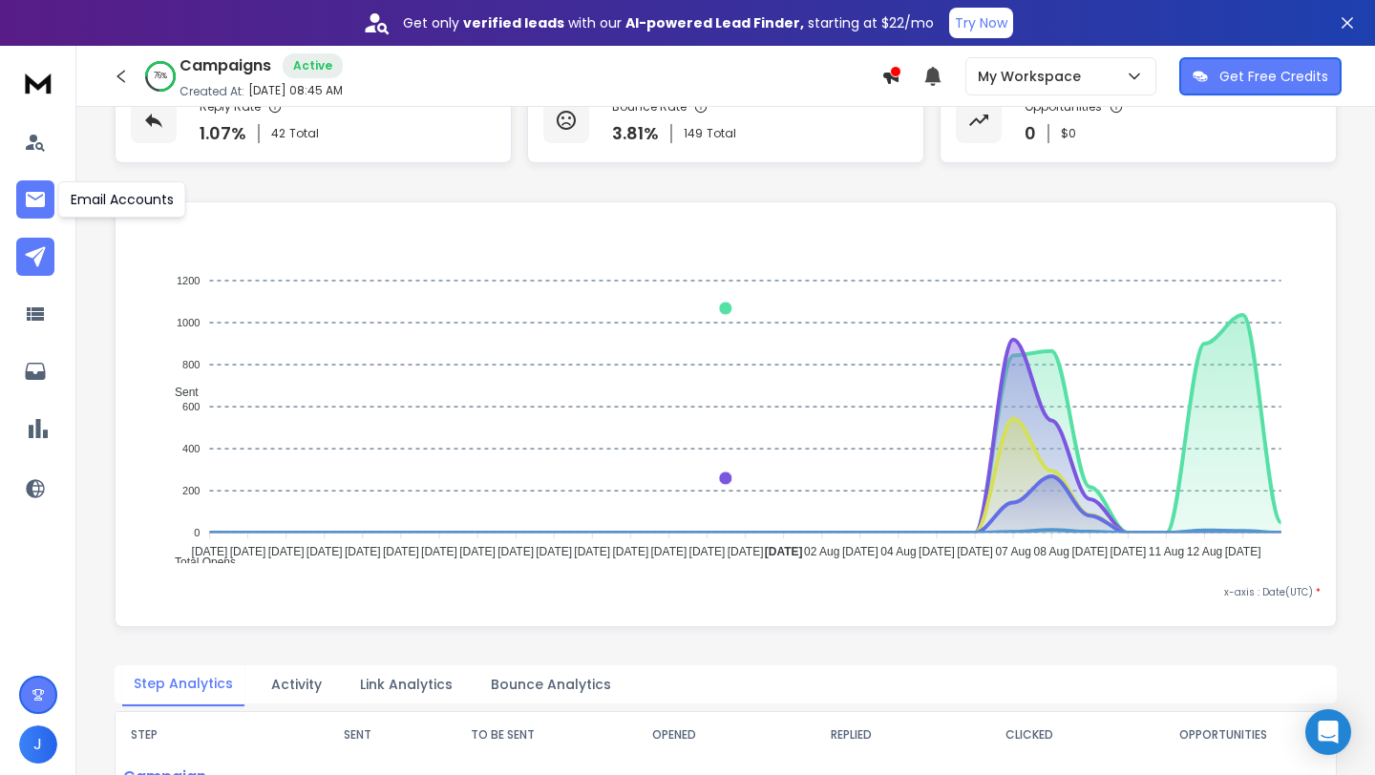
click at [32, 197] on icon at bounding box center [35, 199] width 23 height 23
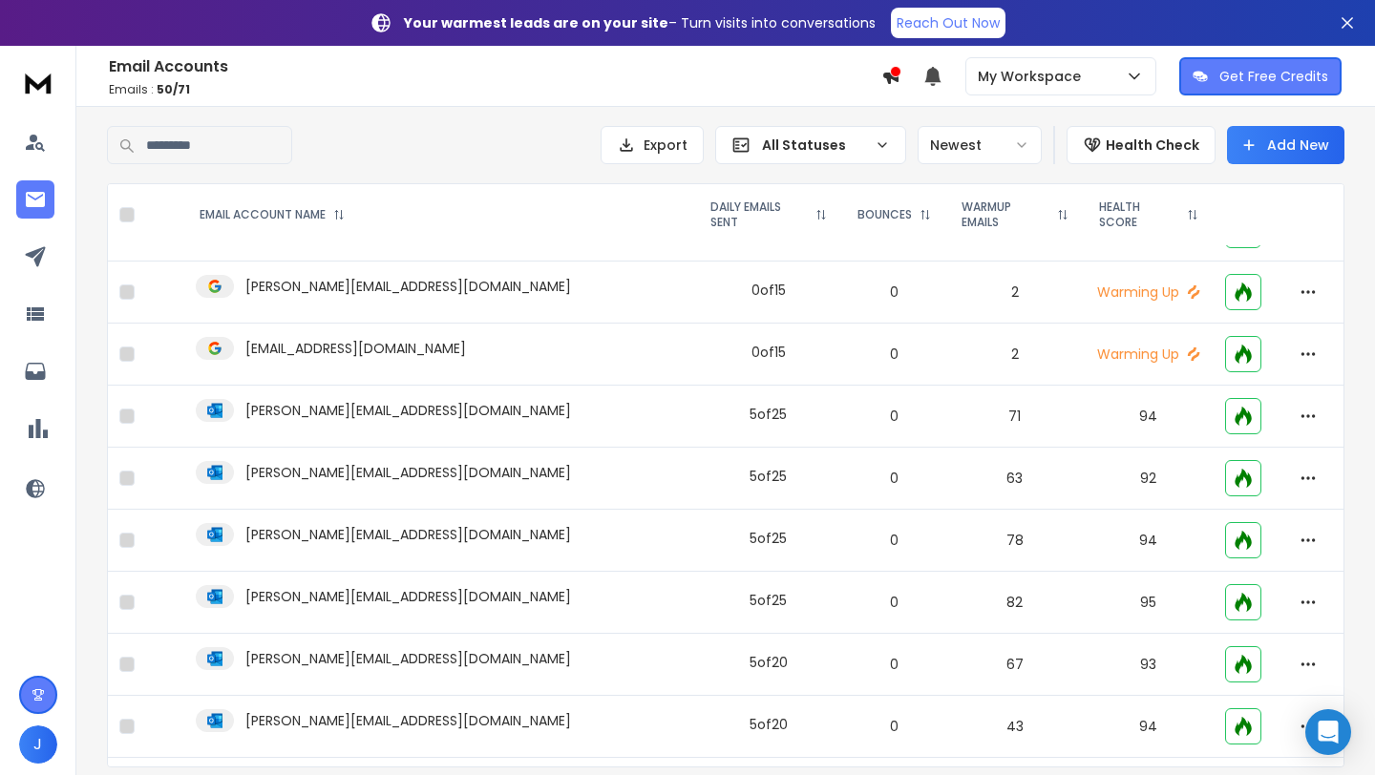
scroll to position [2379, 0]
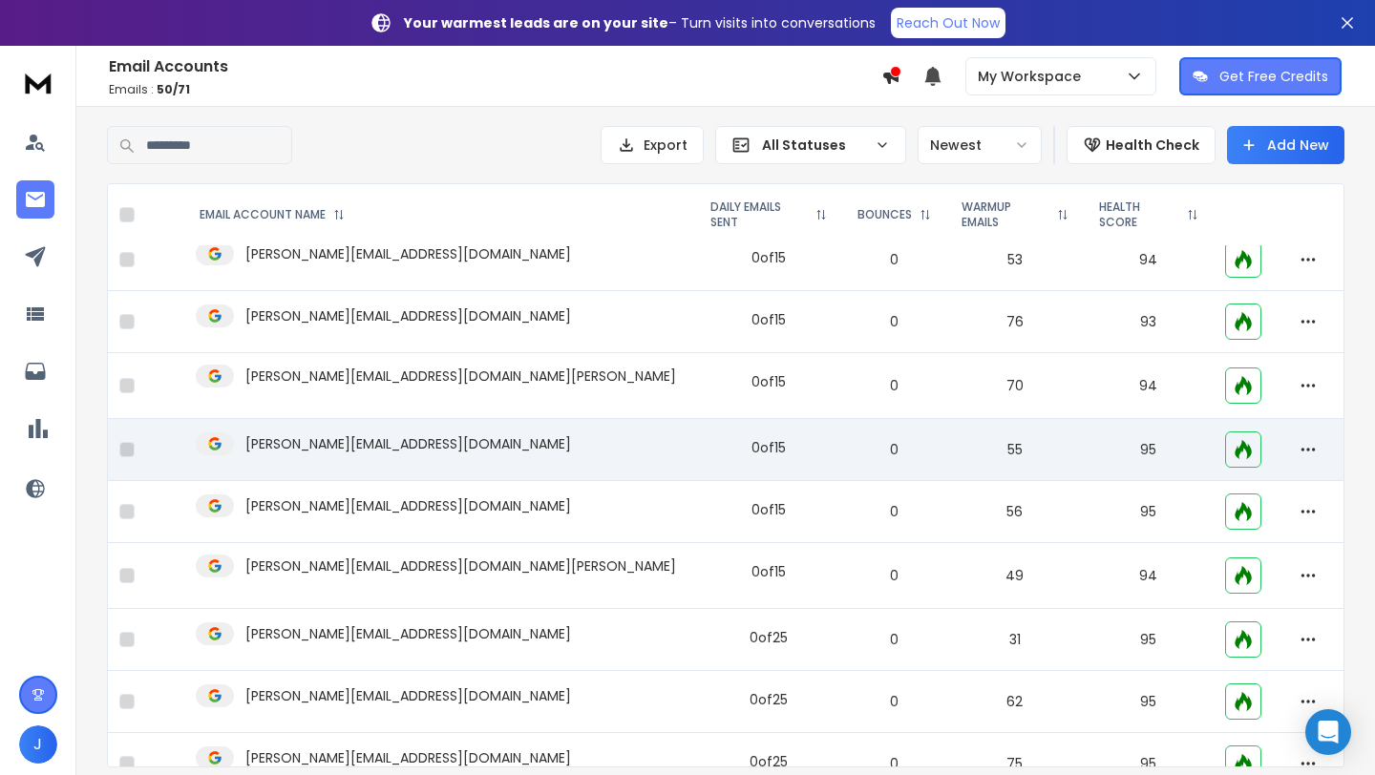
click at [385, 423] on td "julia@anylennyresearch.com" at bounding box center [439, 450] width 511 height 62
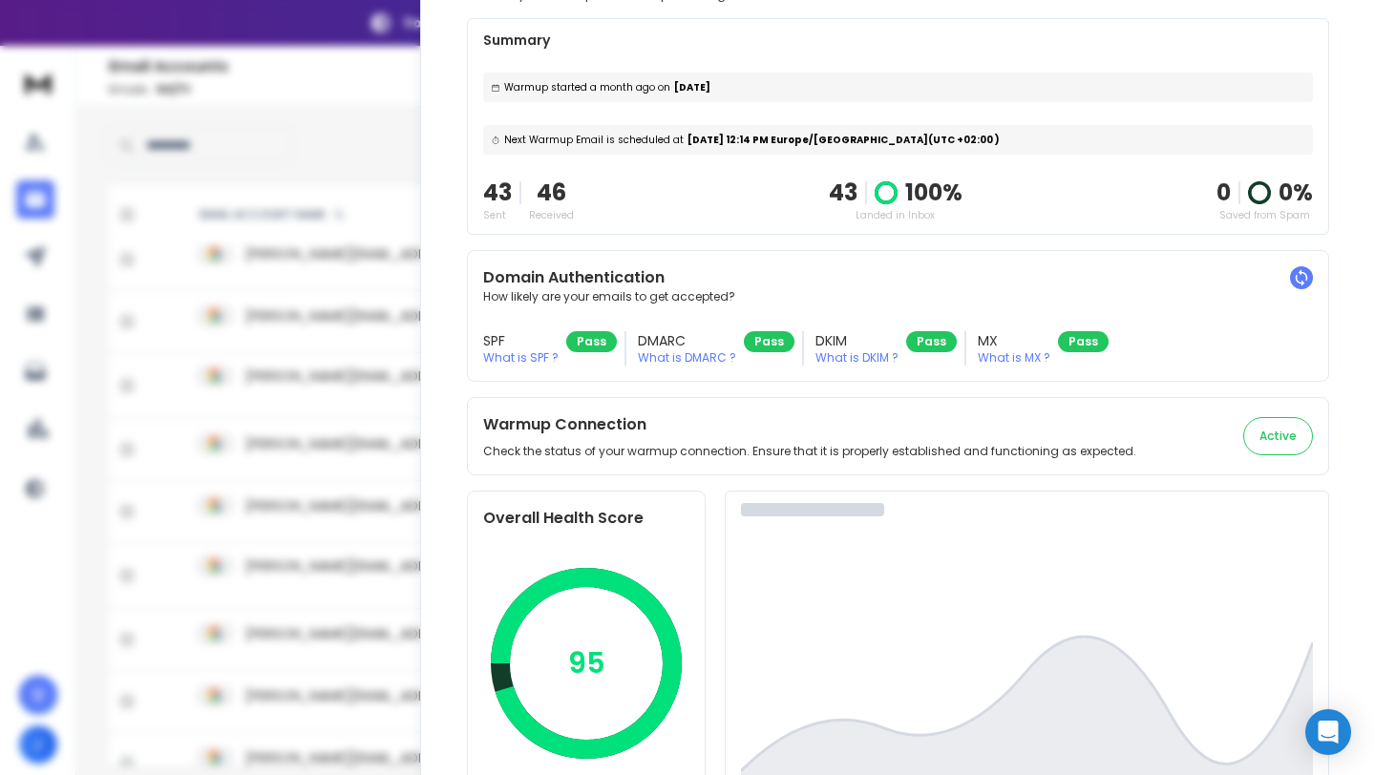
scroll to position [0, 0]
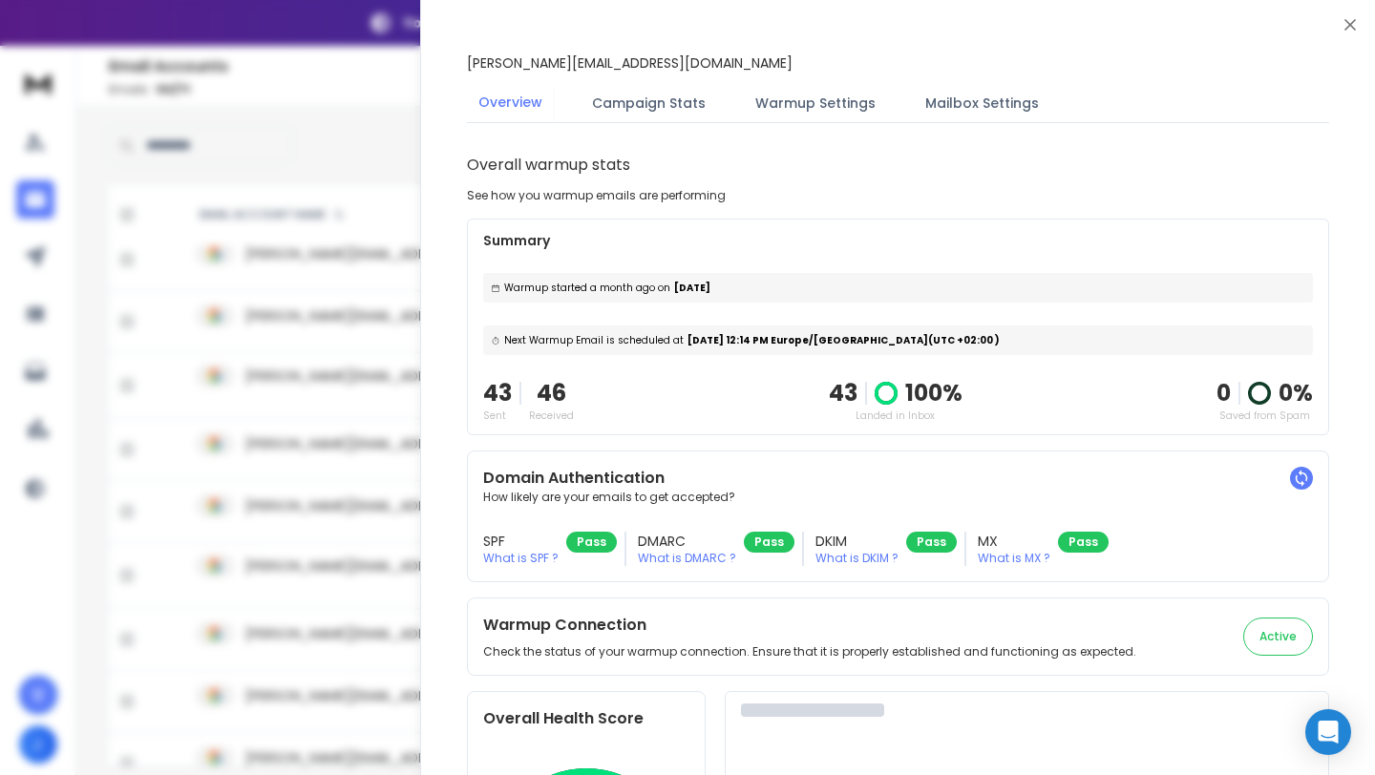
click at [658, 105] on button "Campaign Stats" at bounding box center [648, 103] width 137 height 42
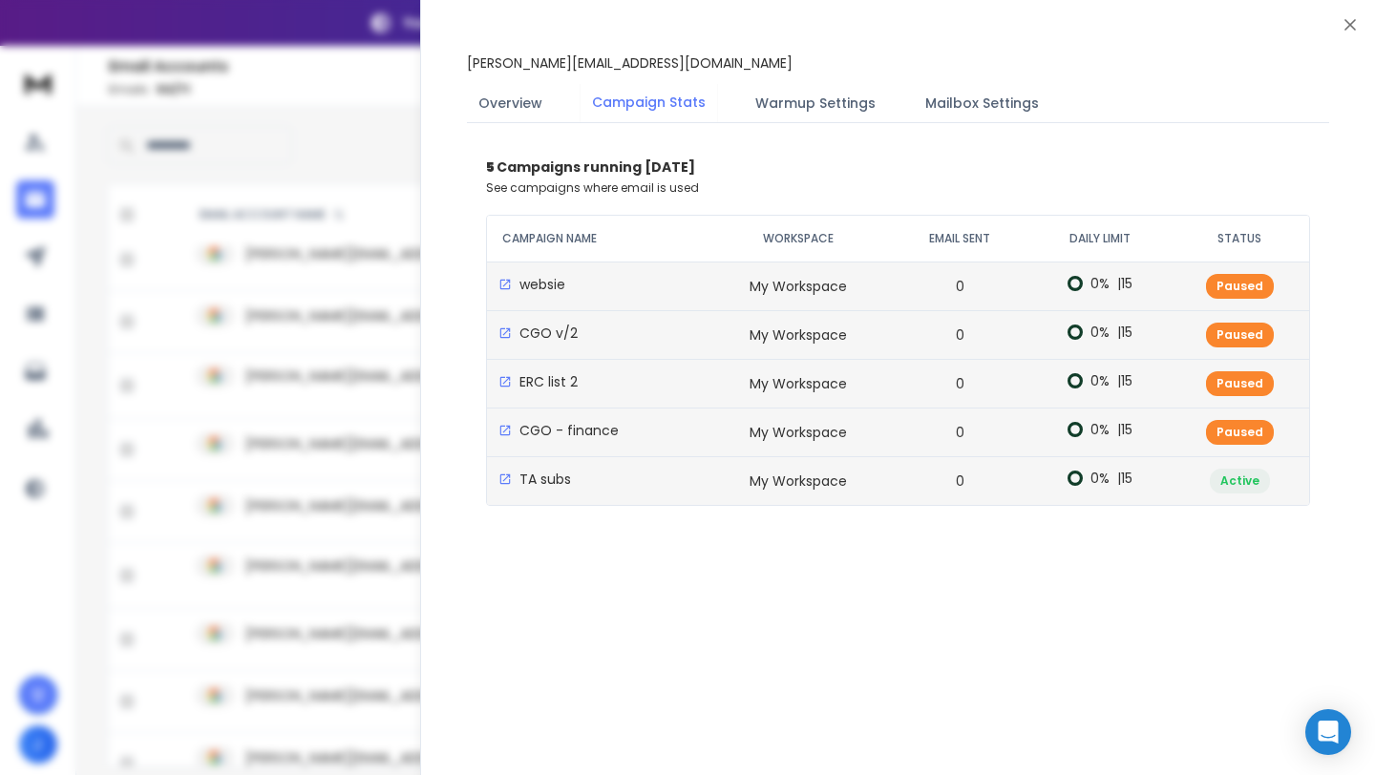
click at [959, 85] on button "Mailbox Settings" at bounding box center [982, 103] width 137 height 42
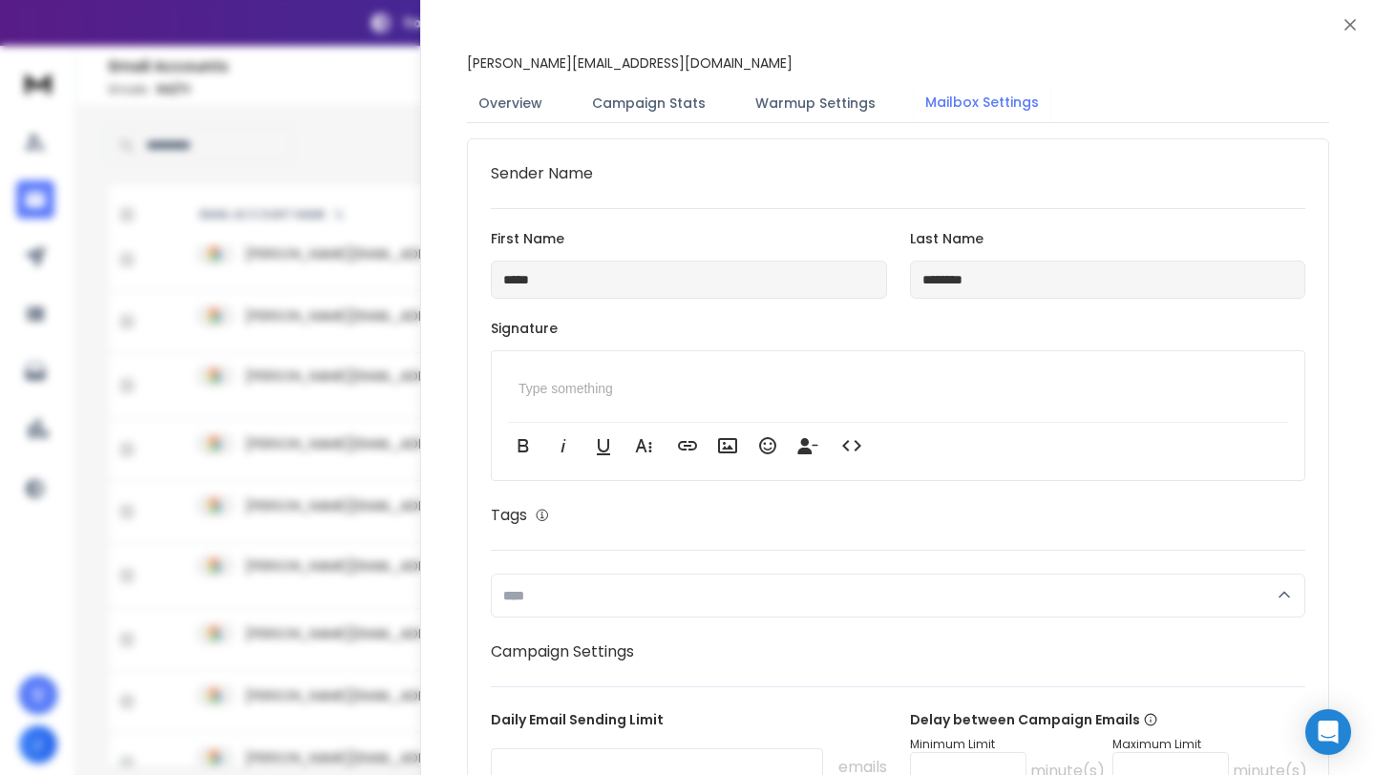
scroll to position [290, 0]
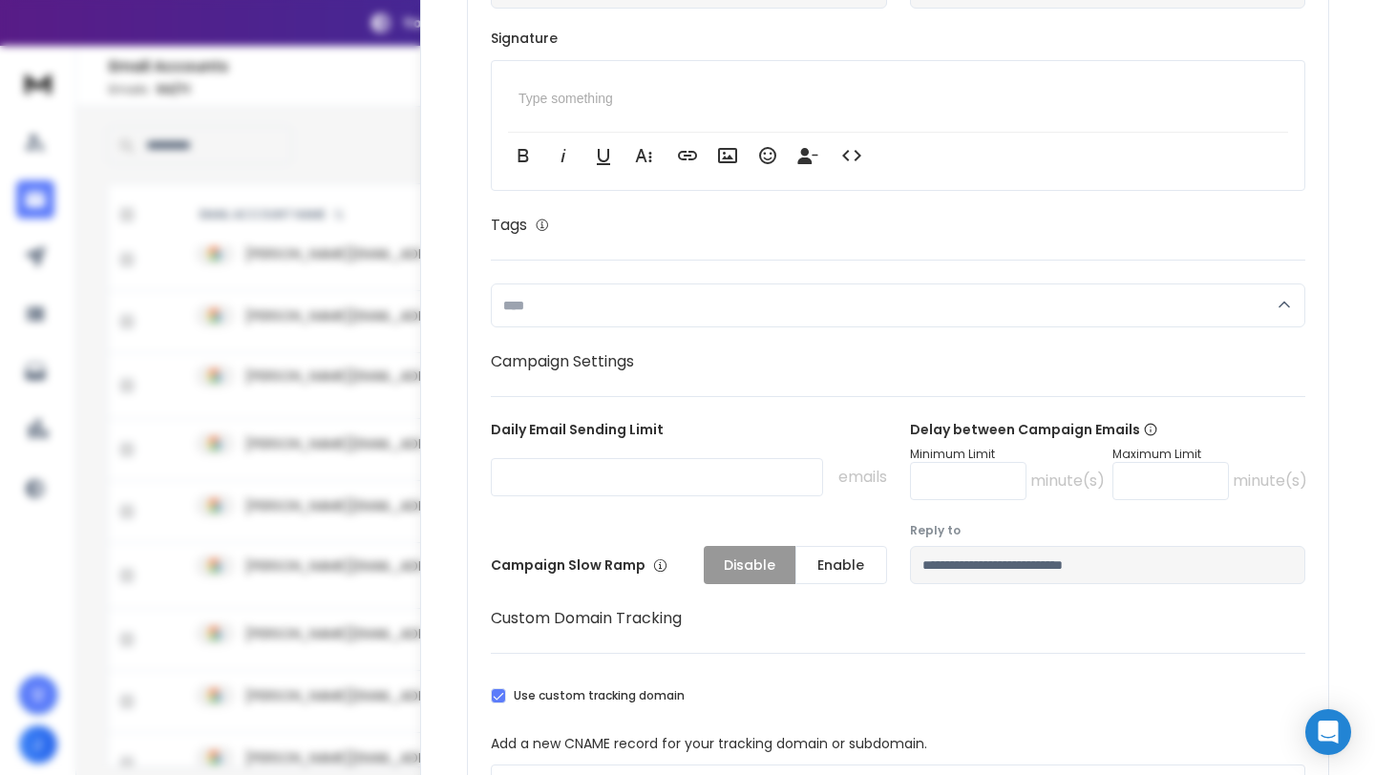
click at [562, 475] on input "**" at bounding box center [657, 477] width 332 height 38
type input "*"
click at [804, 663] on form "**********" at bounding box center [898, 514] width 814 height 1144
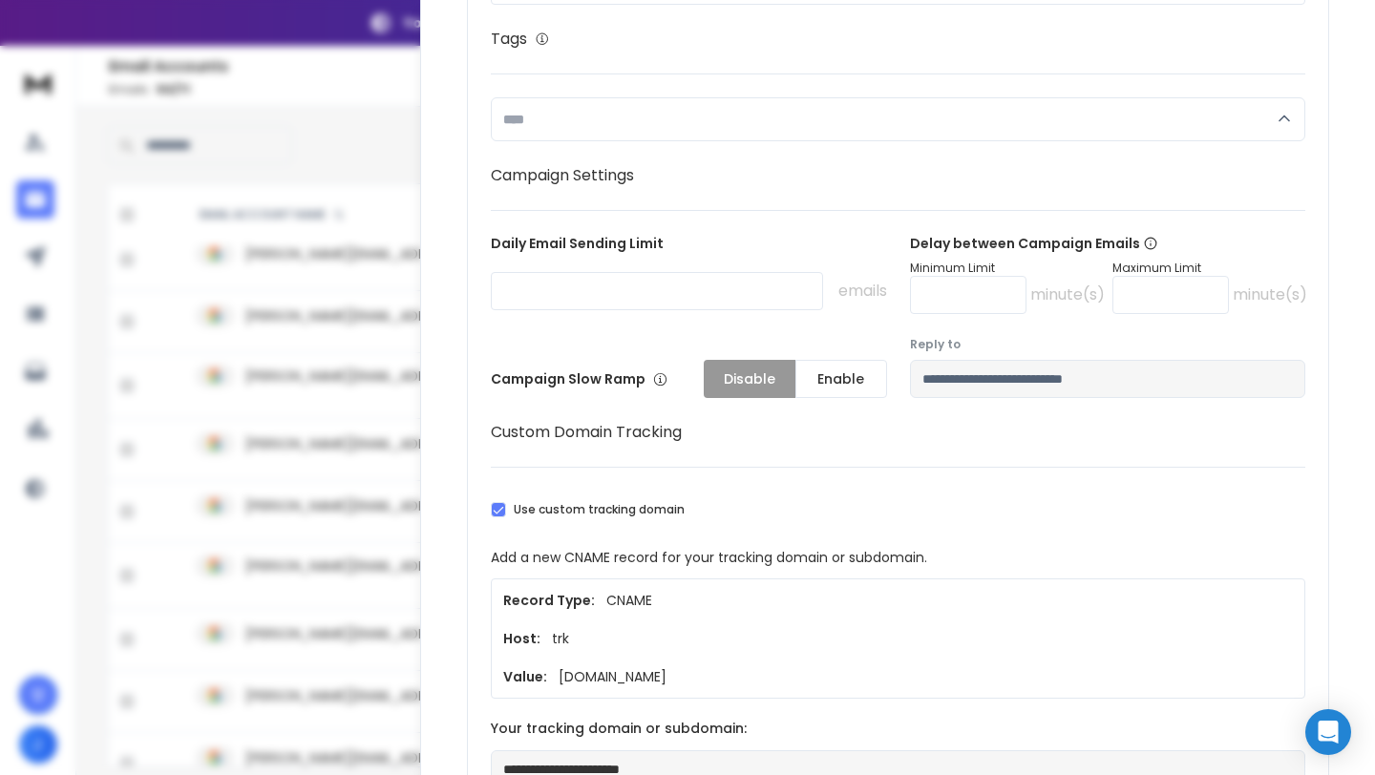
scroll to position [678, 0]
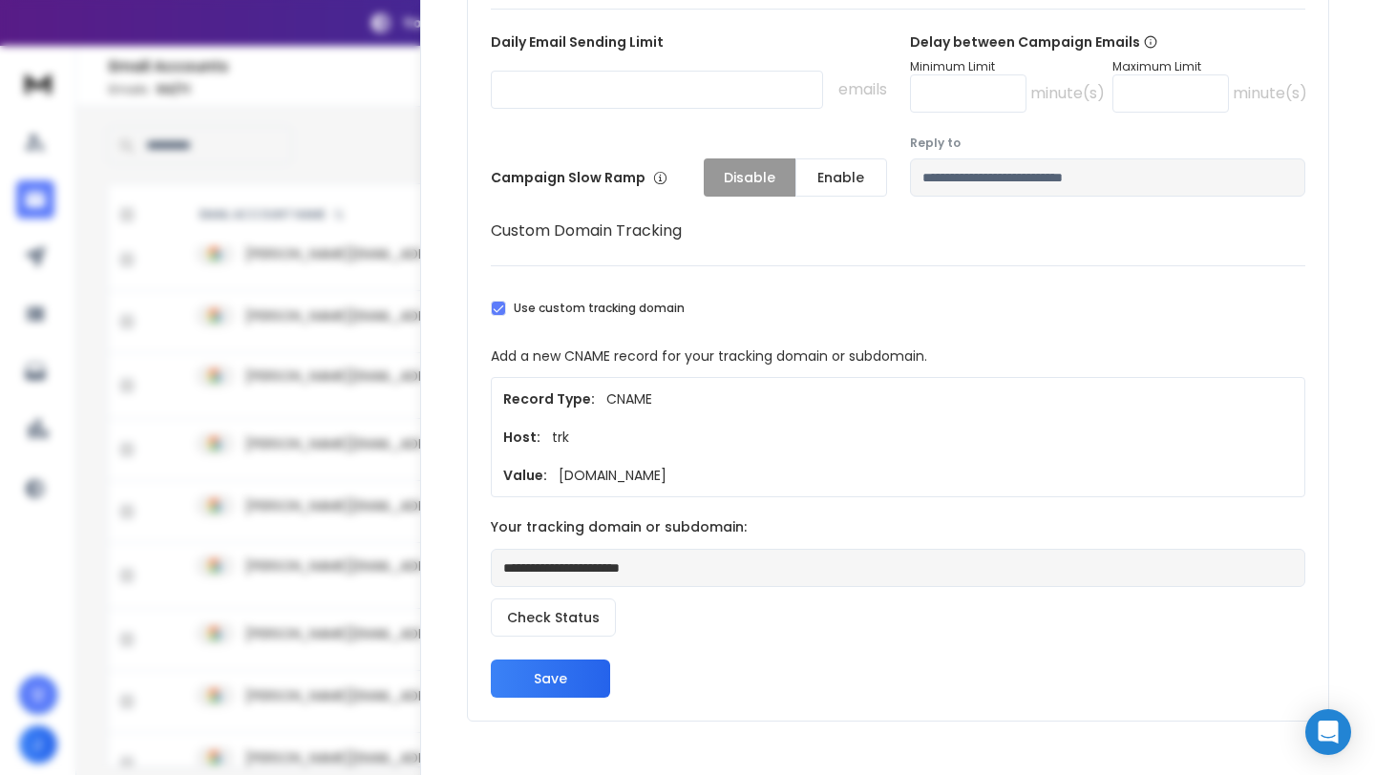
click at [574, 692] on button "Save" at bounding box center [550, 679] width 119 height 38
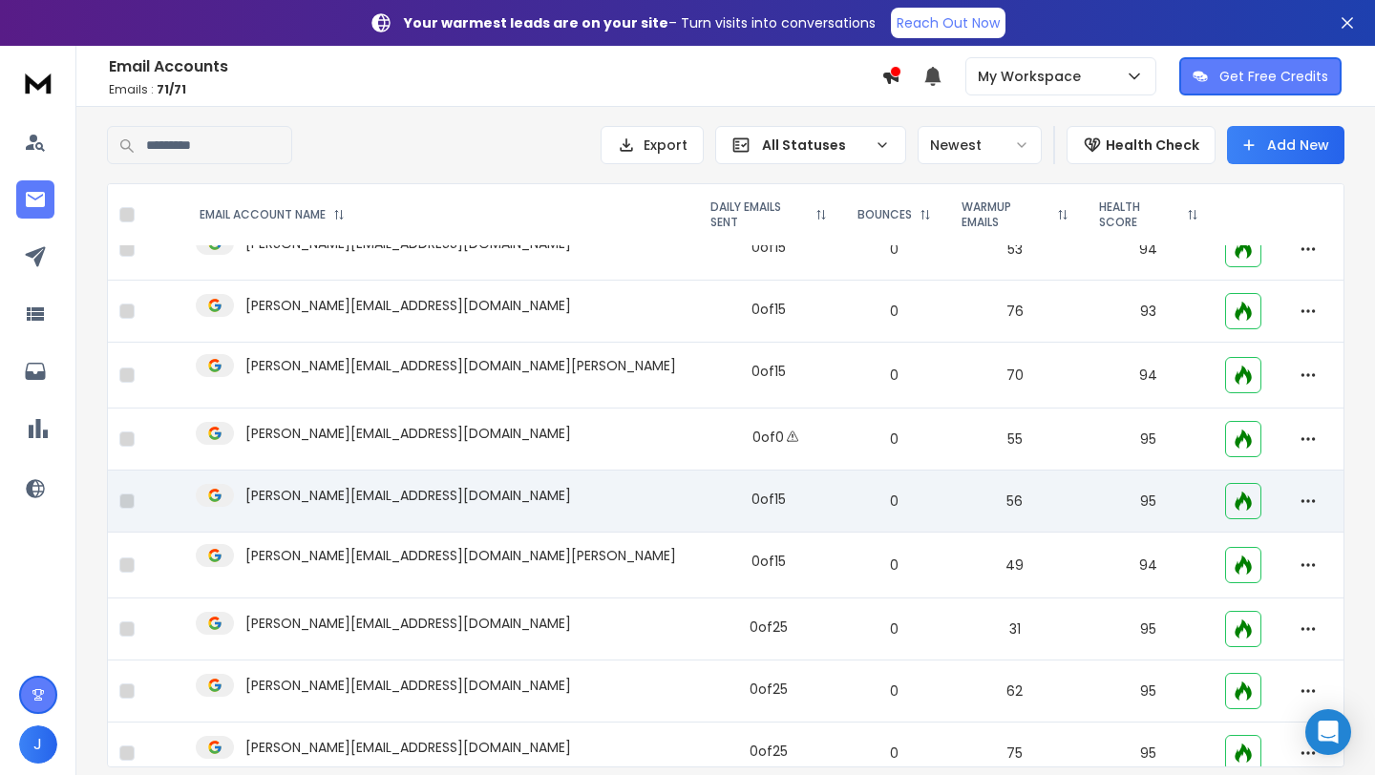
scroll to position [2385, 0]
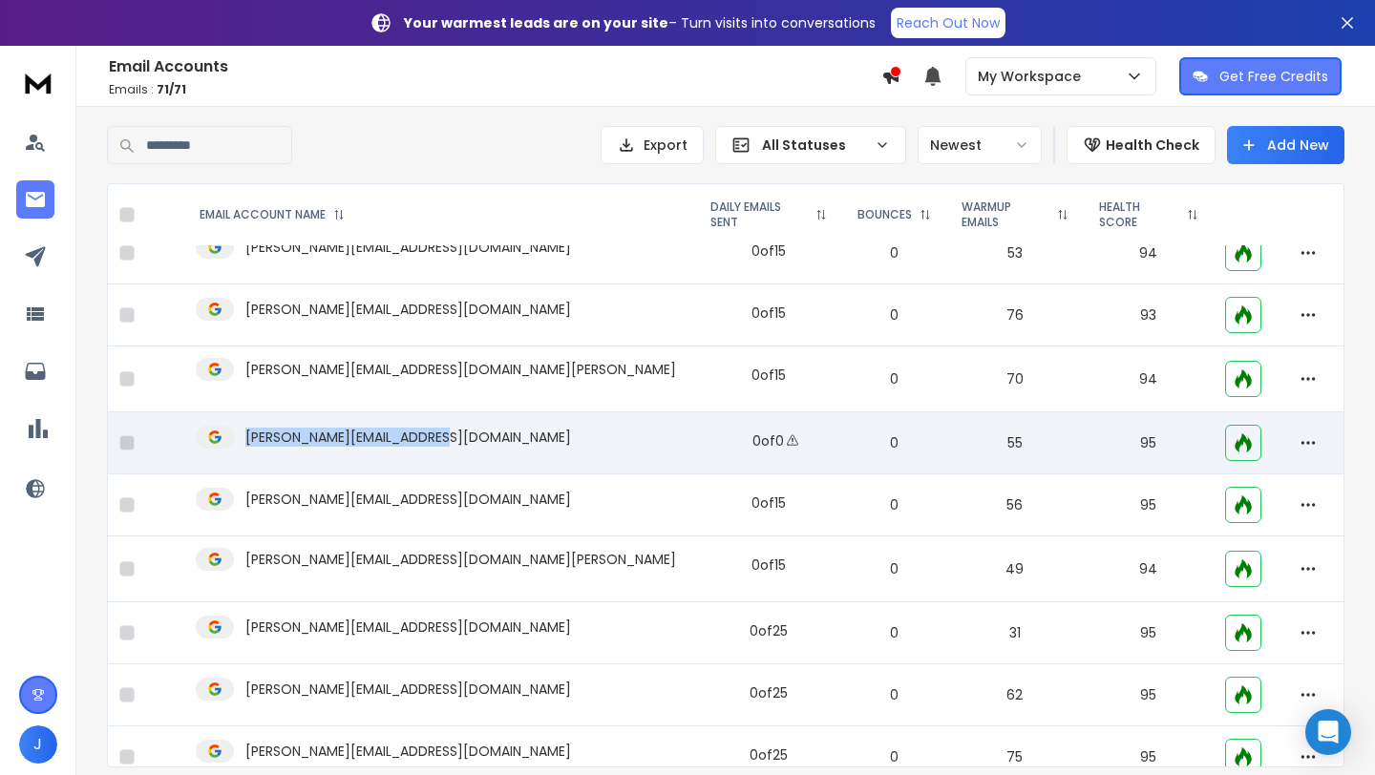
drag, startPoint x: 474, startPoint y: 441, endPoint x: 245, endPoint y: 431, distance: 229.3
click at [245, 431] on td "julia@anylennyresearch.com" at bounding box center [439, 443] width 511 height 62
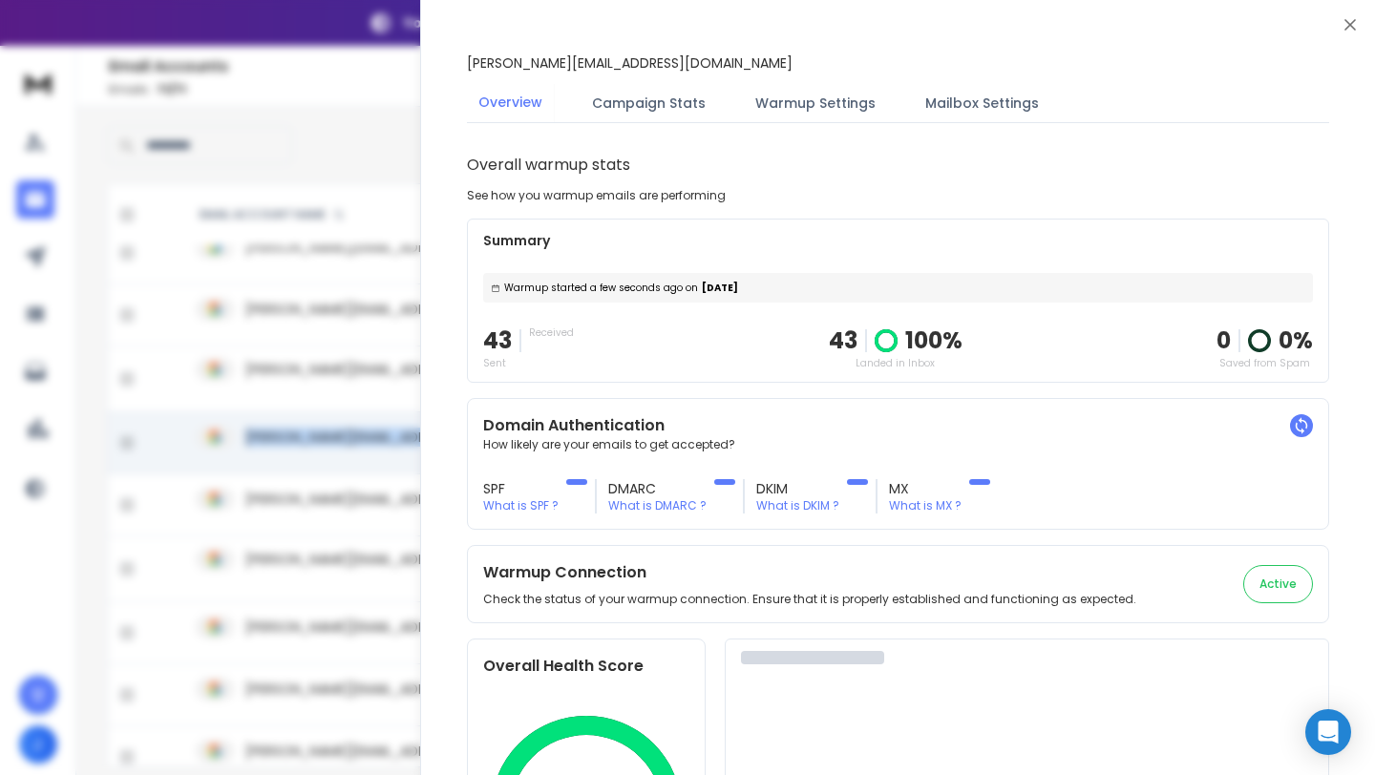
copy p "julia@anylennyresearch.com"
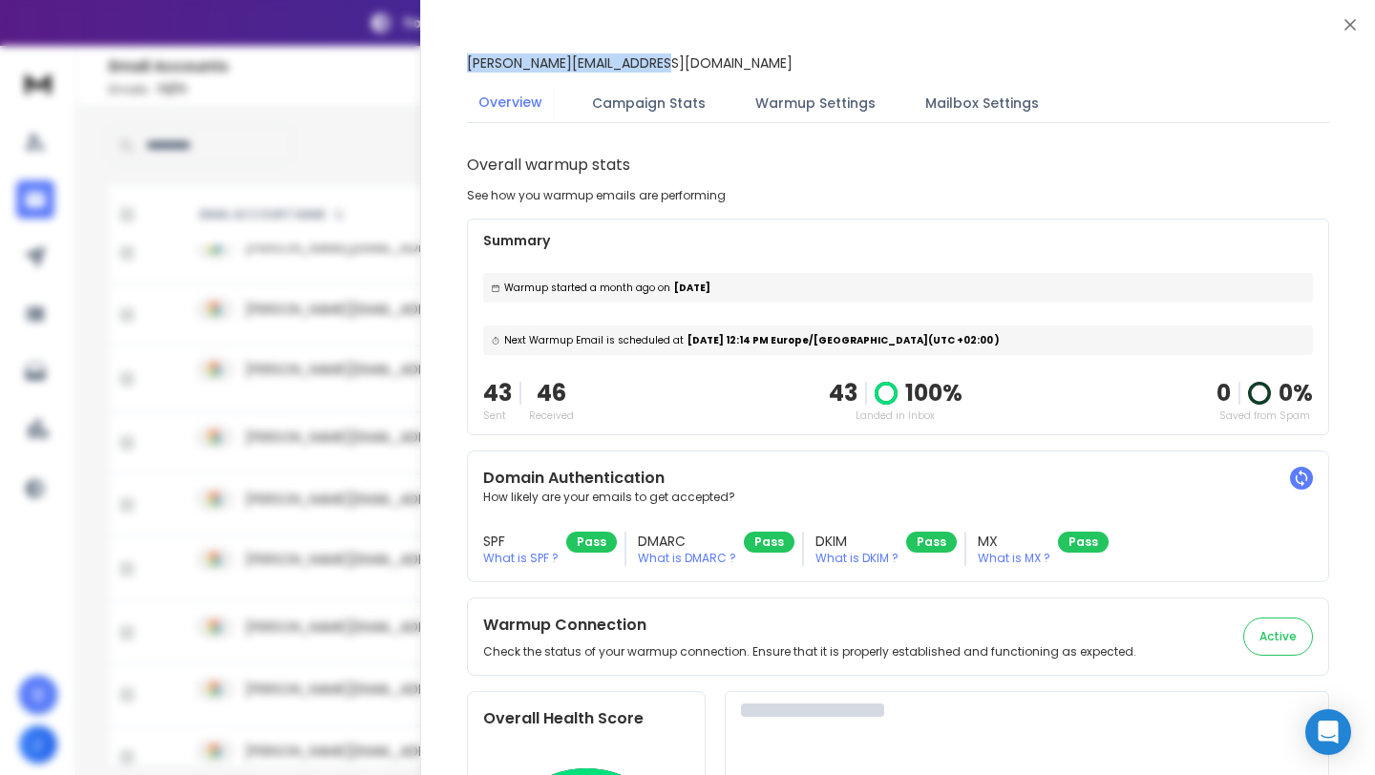
drag, startPoint x: 703, startPoint y: 57, endPoint x: 412, endPoint y: 56, distance: 290.2
click at [412, 56] on body "Your warmest leads are on your site – Turn visits into conversations Reach Out …" at bounding box center [687, 387] width 1375 height 775
copy body "Multi Select Table Sheet julia@anylennyresearch.com"
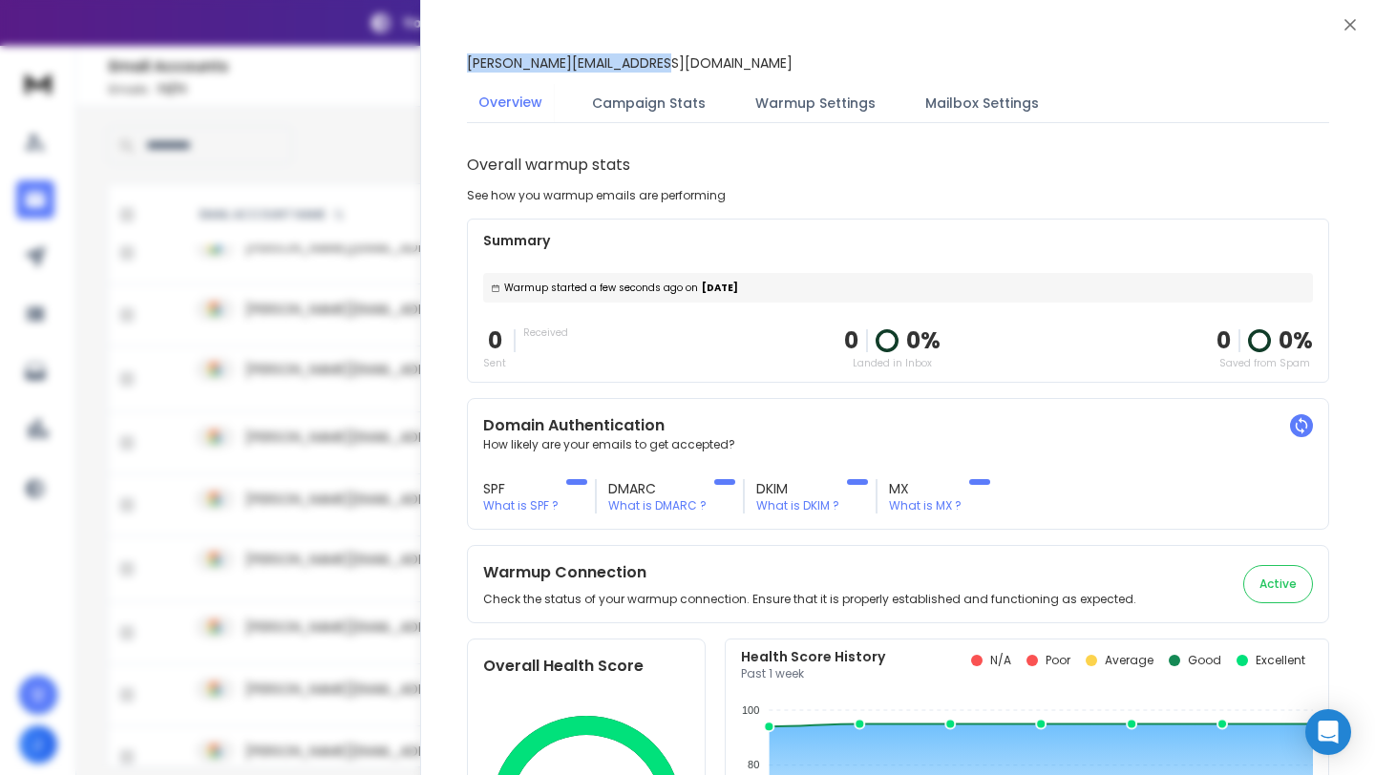
click at [224, 110] on div at bounding box center [687, 387] width 1375 height 775
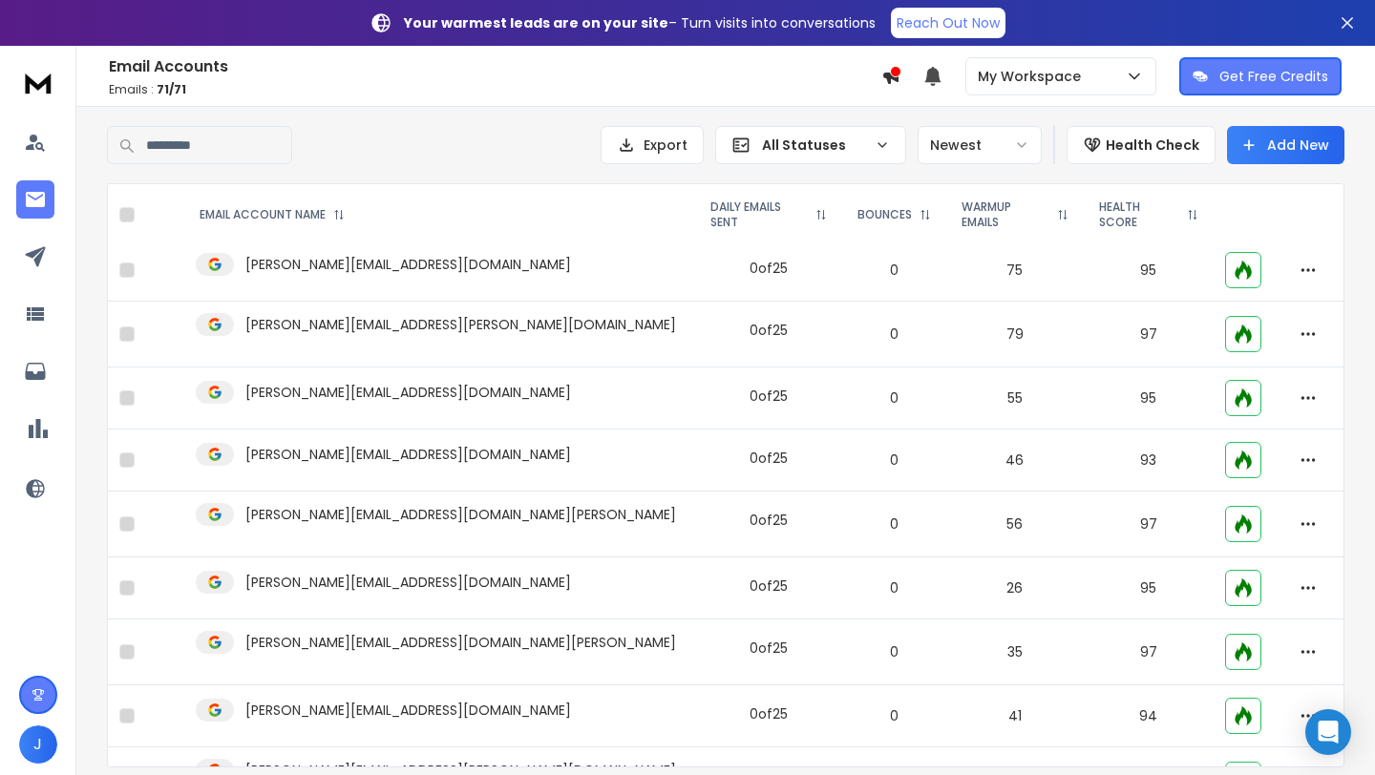
scroll to position [2980, 0]
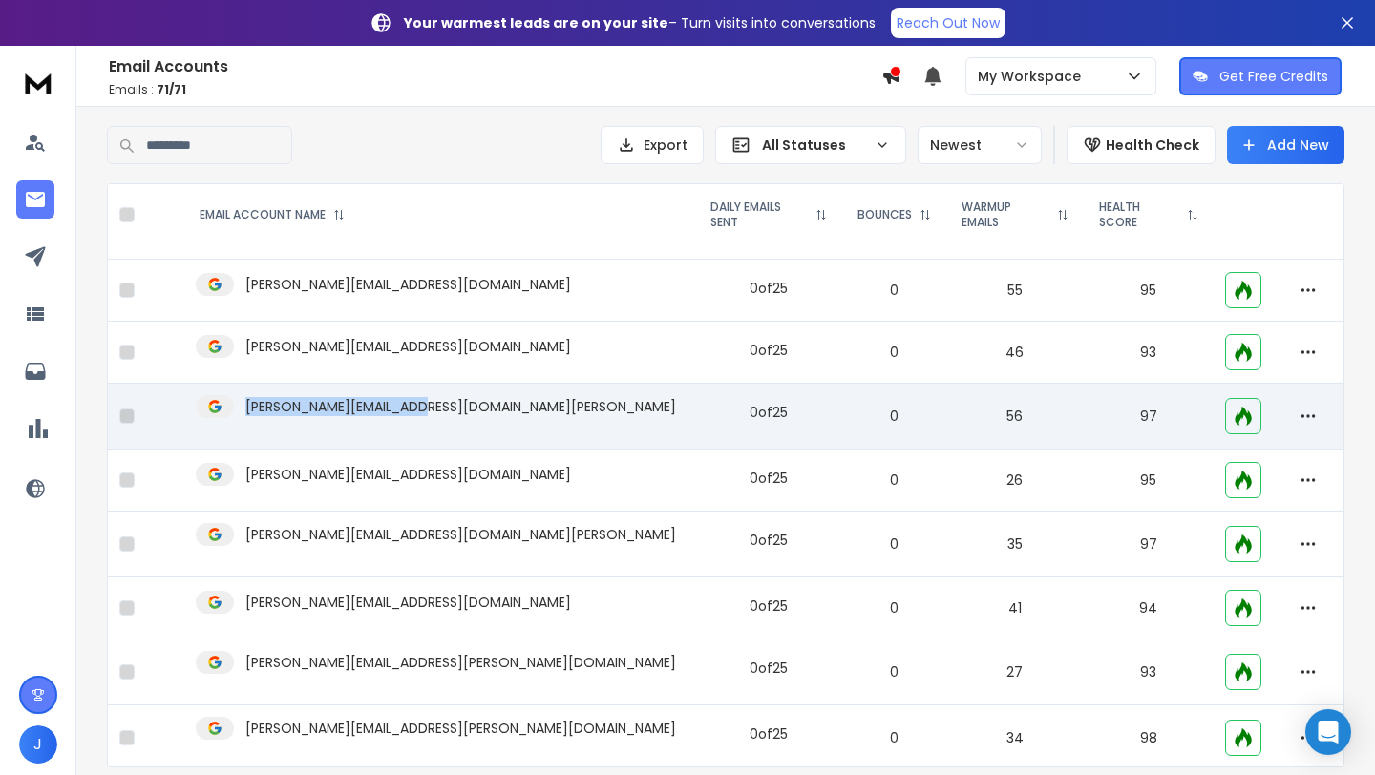
drag, startPoint x: 435, startPoint y: 391, endPoint x: 241, endPoint y: 397, distance: 194.8
click at [241, 397] on div "julia@mail-andersen.com" at bounding box center [440, 410] width 488 height 31
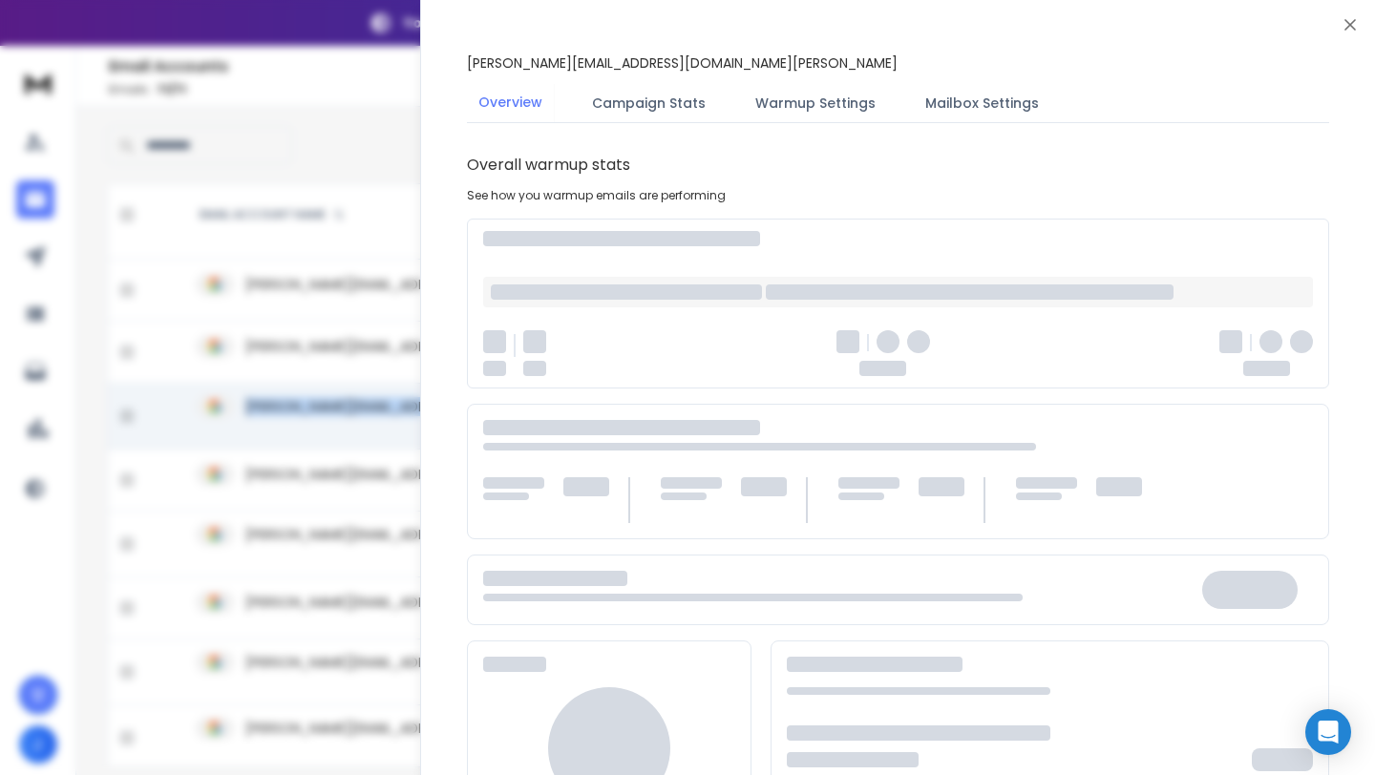
copy p "julia@mail-andersen.com"
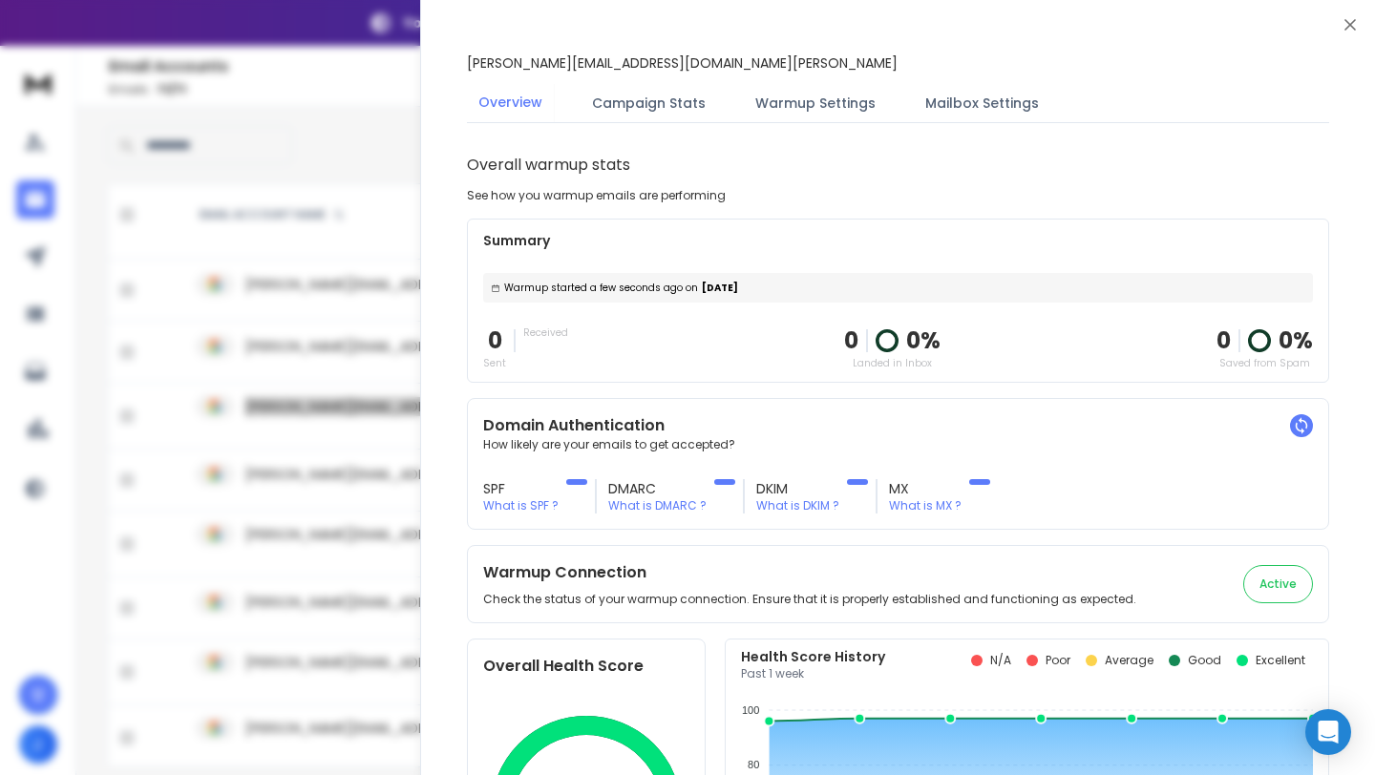
click at [369, 367] on div at bounding box center [687, 387] width 1375 height 775
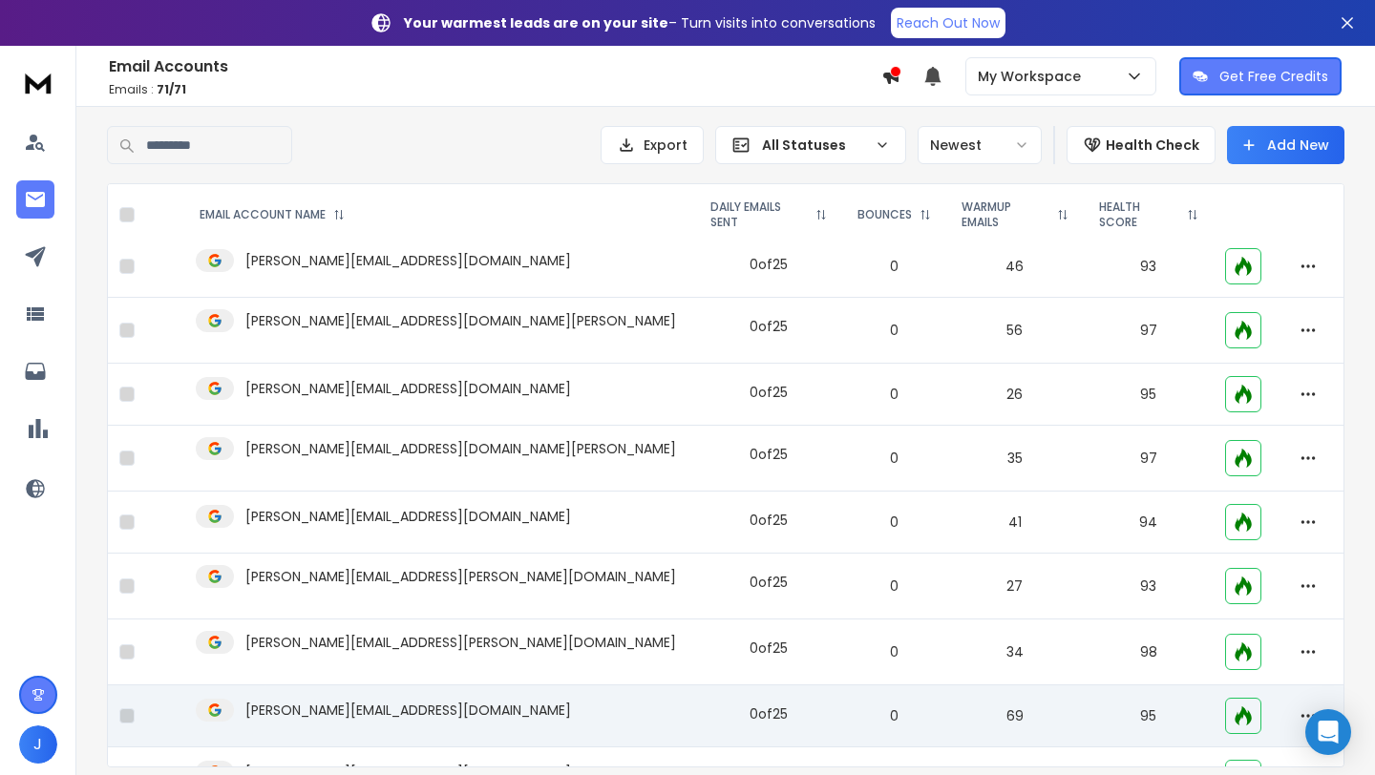
scroll to position [3102, 0]
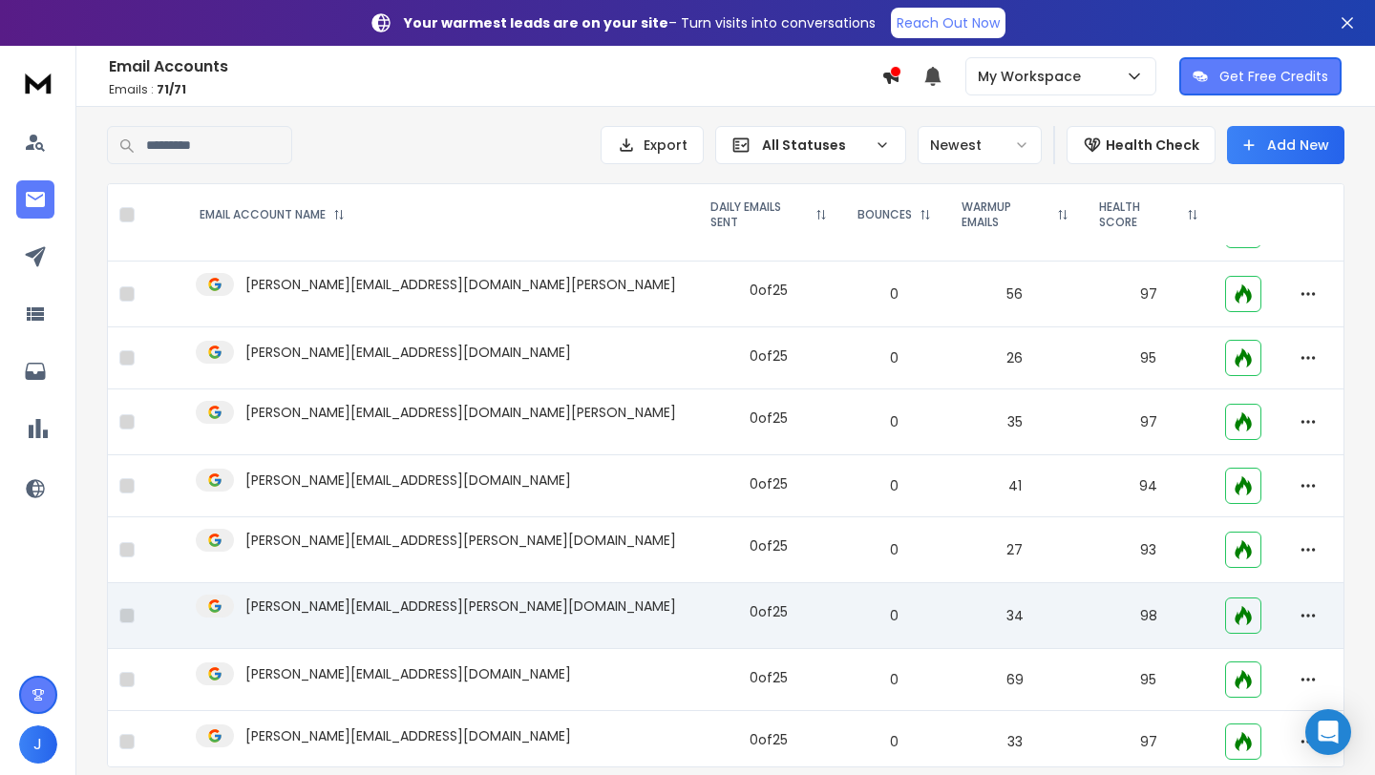
click at [352, 600] on td "julia@shareika.com" at bounding box center [439, 616] width 511 height 66
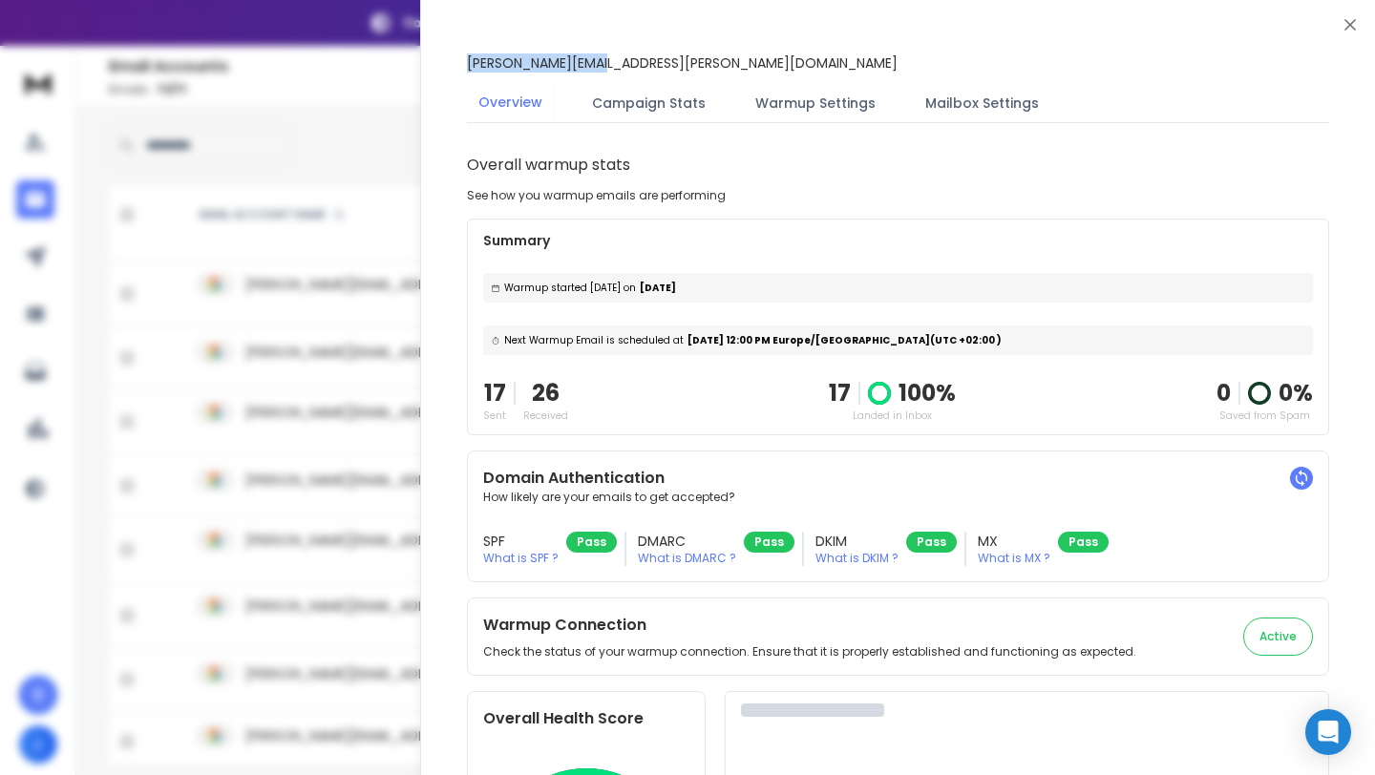
drag, startPoint x: 617, startPoint y: 71, endPoint x: 421, endPoint y: 60, distance: 196.0
click at [421, 60] on div "Multi Select Table Sheet julia@shareika.com Overview Campaign Stats Warmup Sett…" at bounding box center [897, 387] width 955 height 775
copy p "julia@shareika.com"
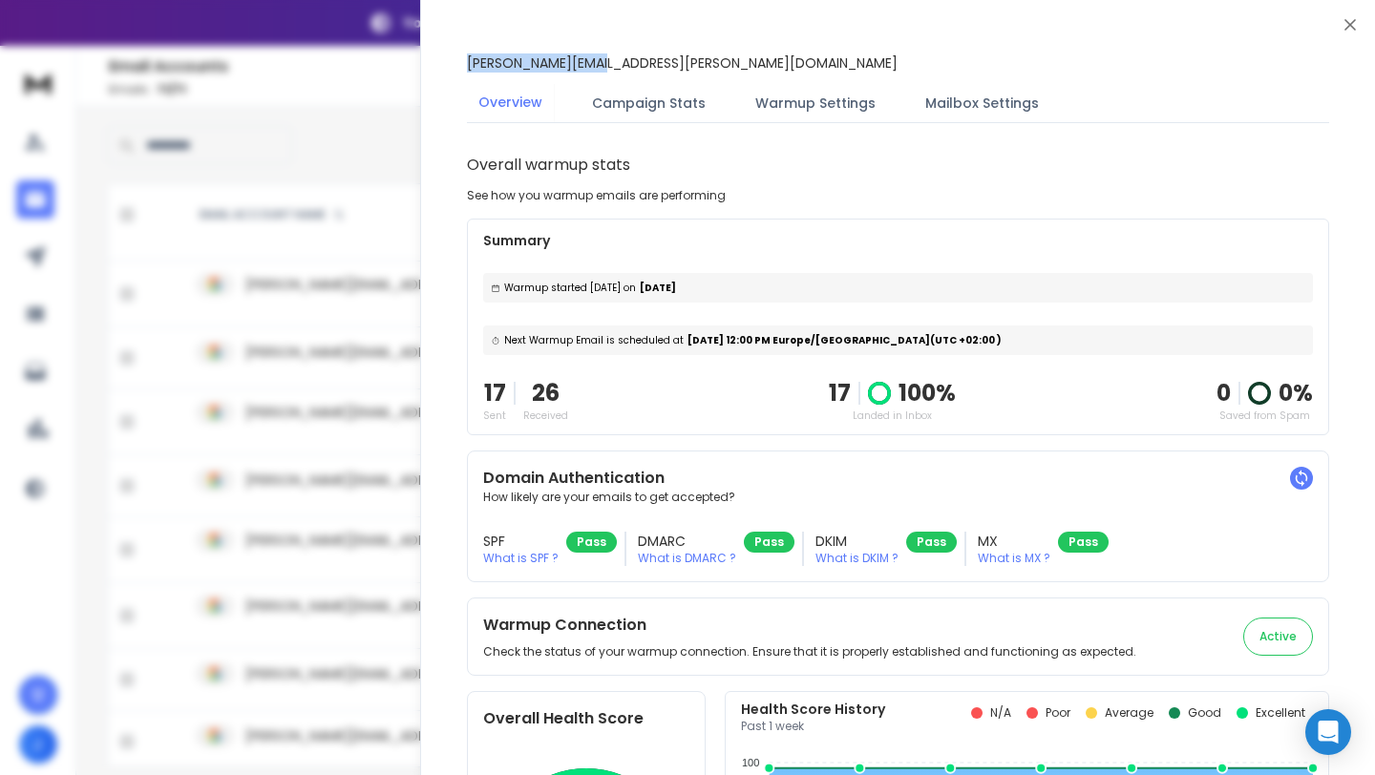
click at [244, 168] on div at bounding box center [687, 387] width 1375 height 775
